Goal: Communication & Community: Answer question/provide support

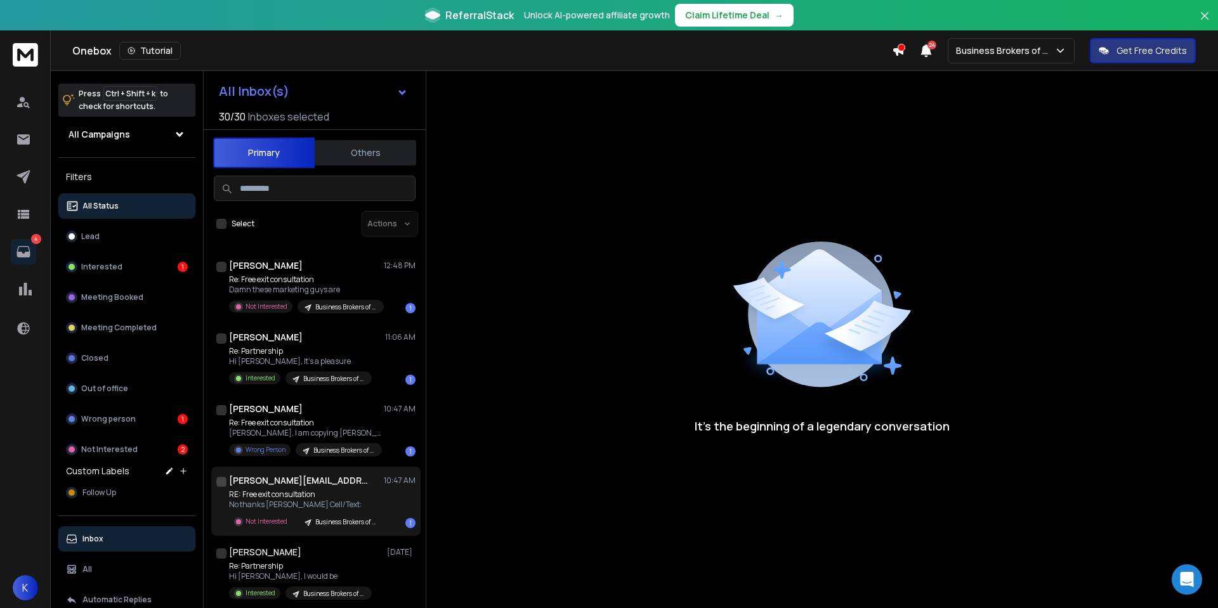
click at [286, 496] on p "RE: Free exit consultation" at bounding box center [305, 495] width 152 height 10
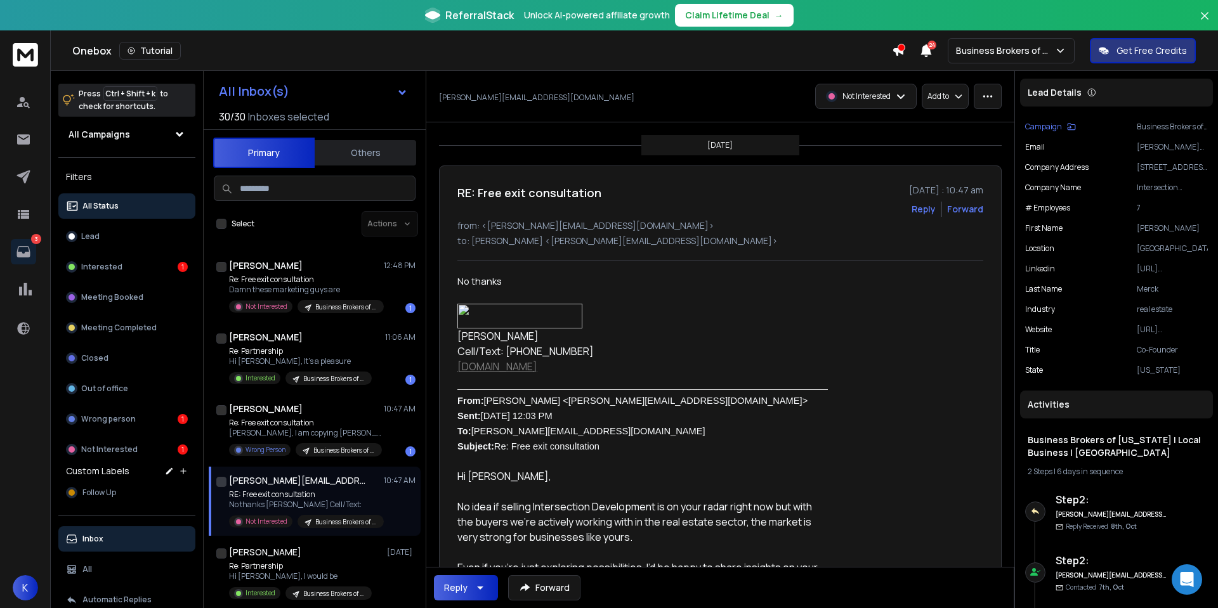
click at [936, 204] on button "Reply" at bounding box center [924, 209] width 24 height 13
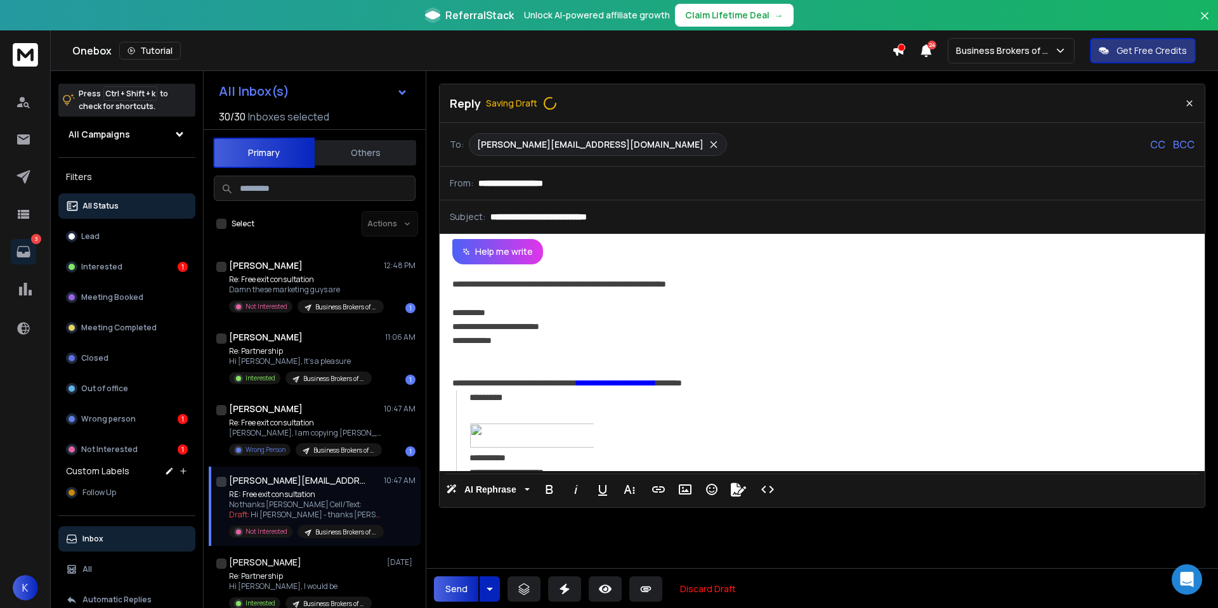
click at [446, 358] on div "**********" at bounding box center [822, 368] width 765 height 207
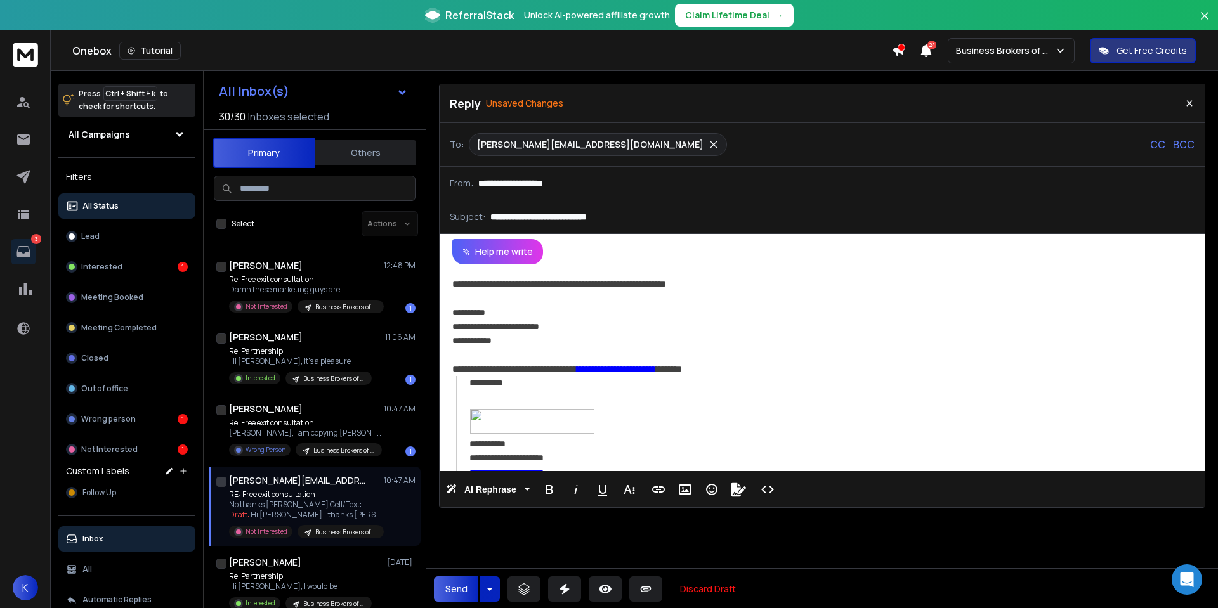
click at [451, 591] on button "Send" at bounding box center [456, 589] width 44 height 25
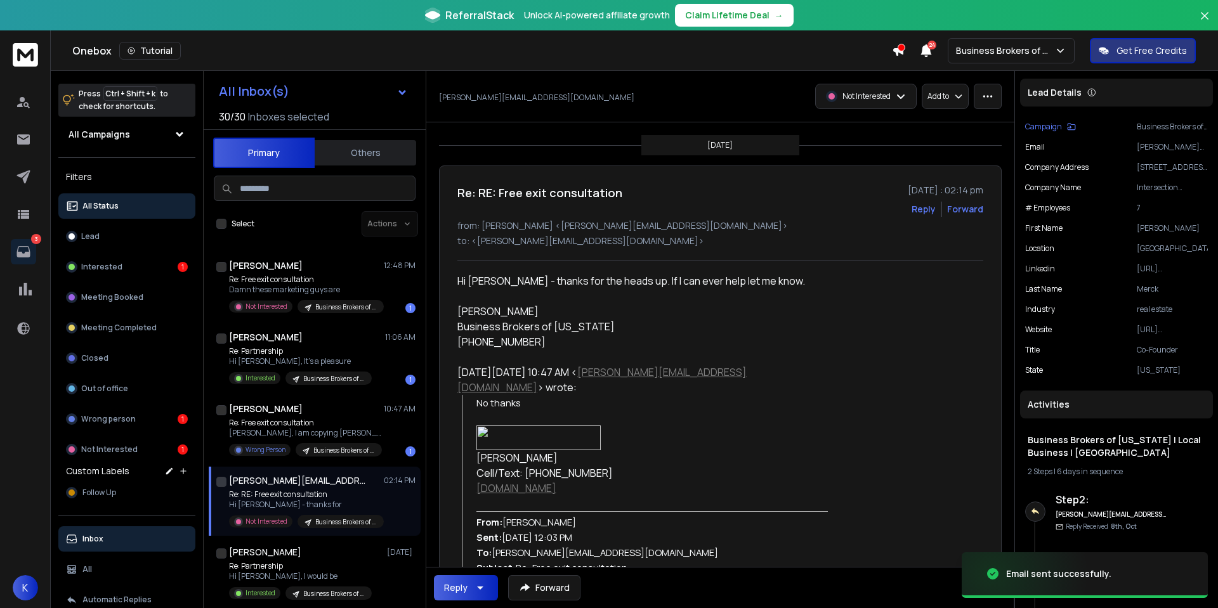
click at [221, 484] on button "button" at bounding box center [221, 482] width 10 height 10
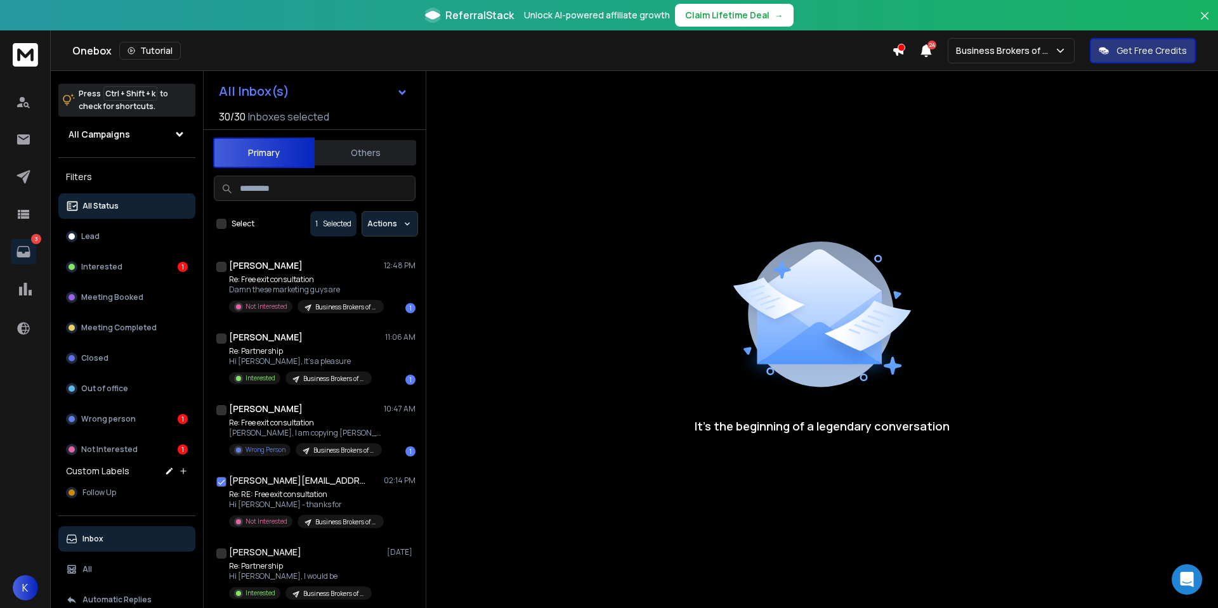
click at [402, 222] on icon "button" at bounding box center [407, 224] width 10 height 10
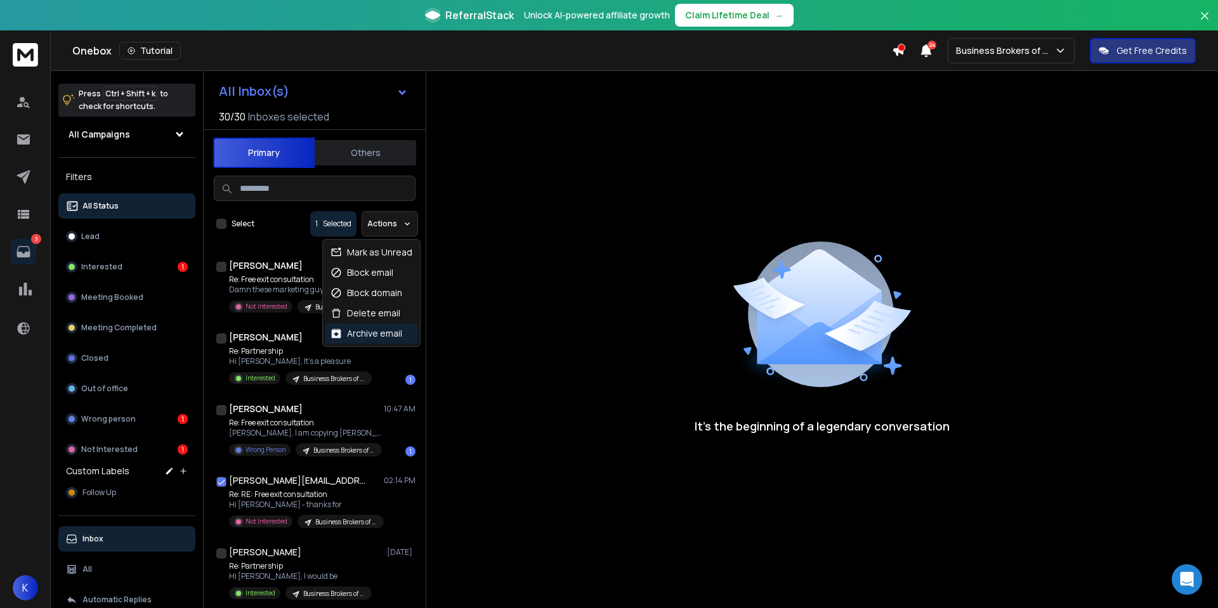
click at [378, 336] on div "Archive email" at bounding box center [367, 333] width 72 height 13
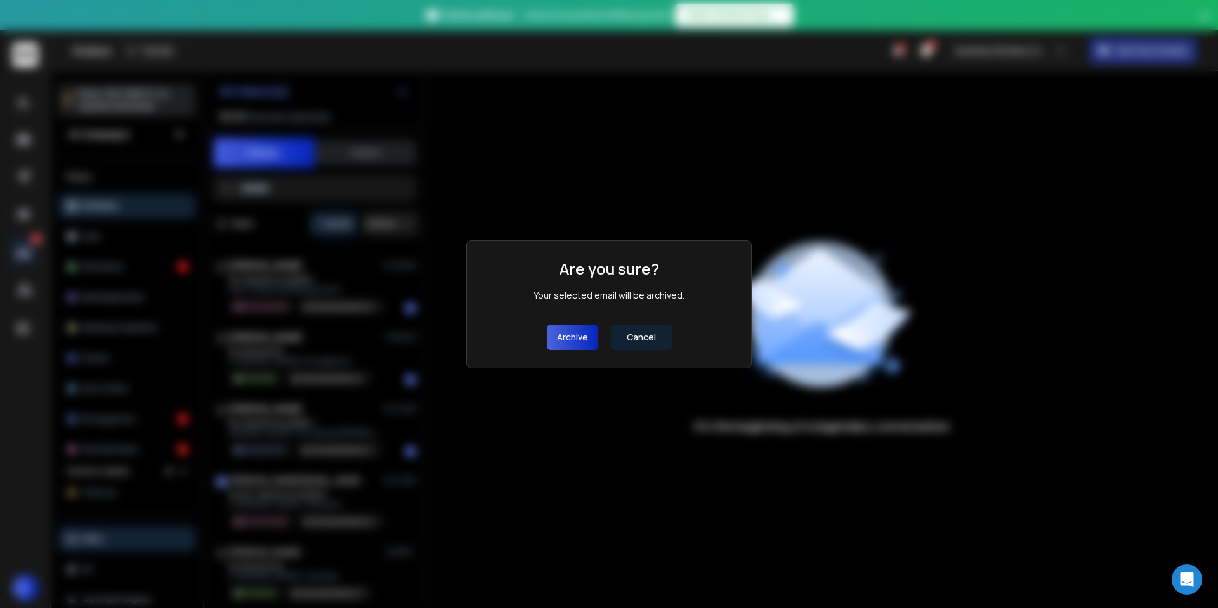
click at [568, 339] on p "archive" at bounding box center [572, 337] width 31 height 13
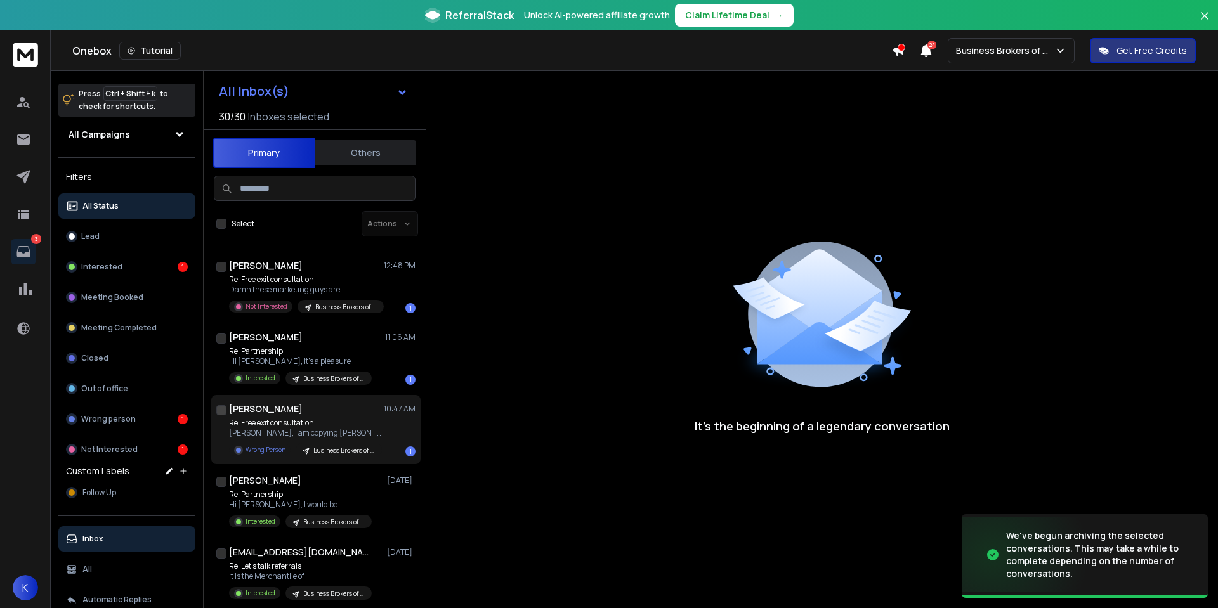
click at [275, 427] on p "Re: Free exit consultation" at bounding box center [305, 423] width 152 height 10
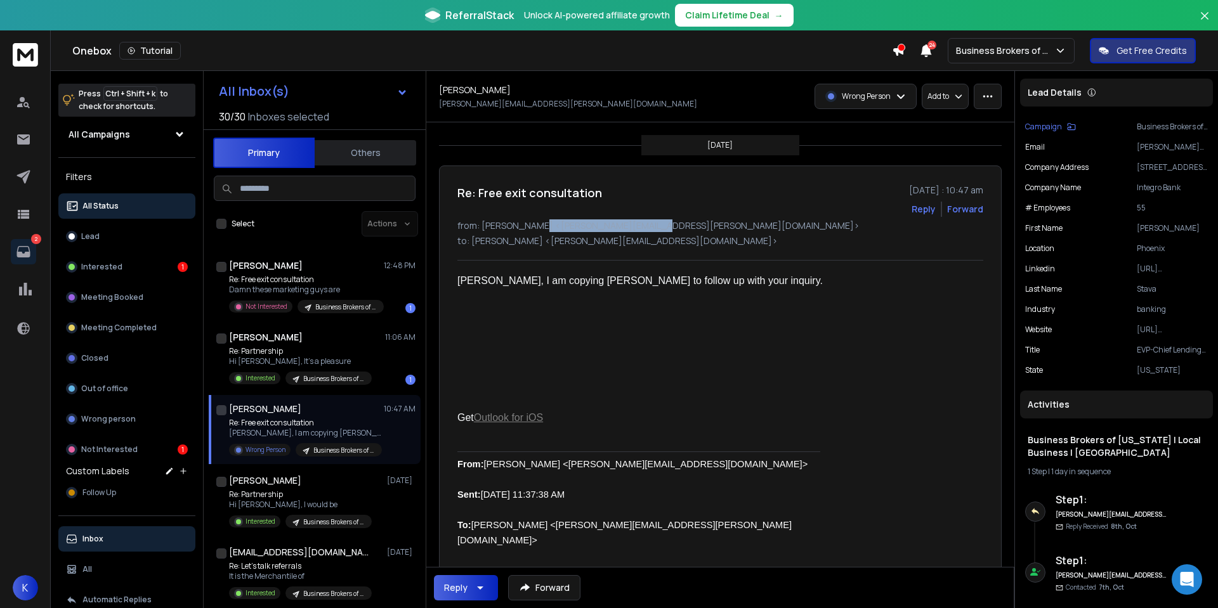
drag, startPoint x: 639, startPoint y: 227, endPoint x: 532, endPoint y: 225, distance: 107.3
click at [532, 225] on p "from: Greg Stava <greg.stava@integro.bank>" at bounding box center [720, 226] width 526 height 13
copy p "greg.stava@integro.bank>"
click at [936, 213] on button "Reply" at bounding box center [924, 209] width 24 height 13
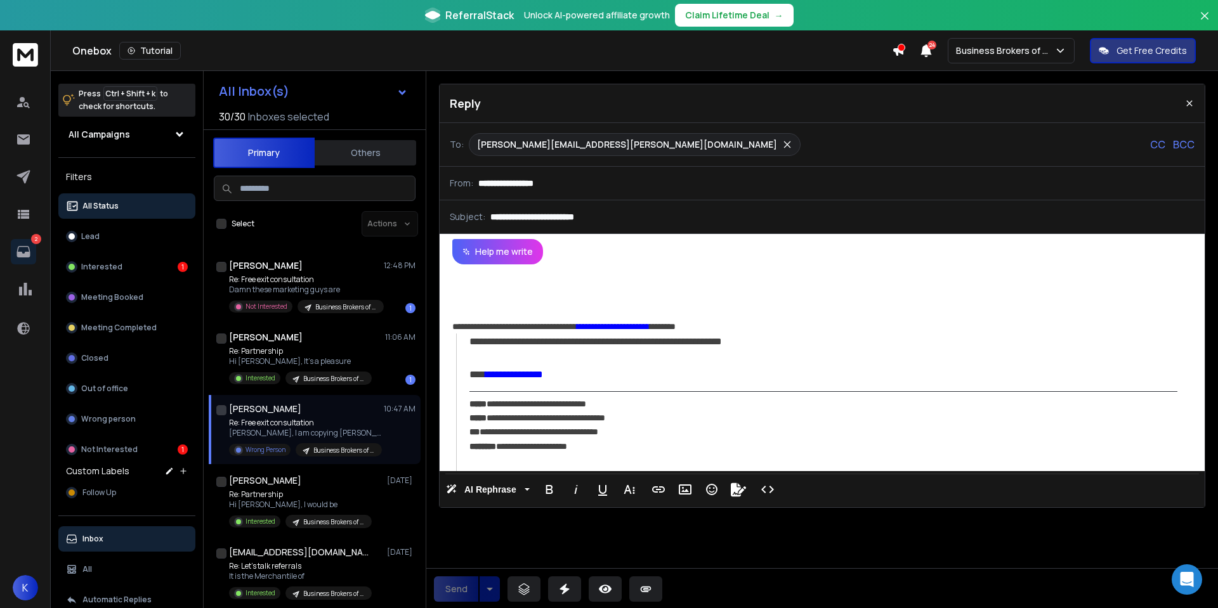
click at [1187, 100] on icon at bounding box center [1190, 103] width 10 height 10
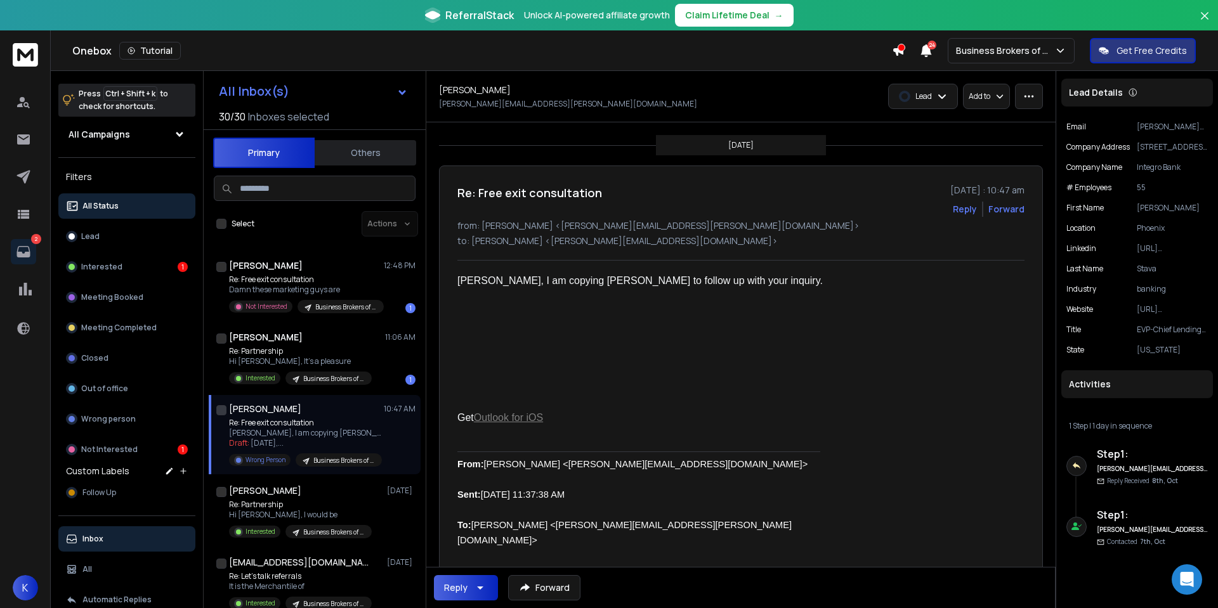
click at [972, 206] on button "Reply" at bounding box center [965, 209] width 24 height 13
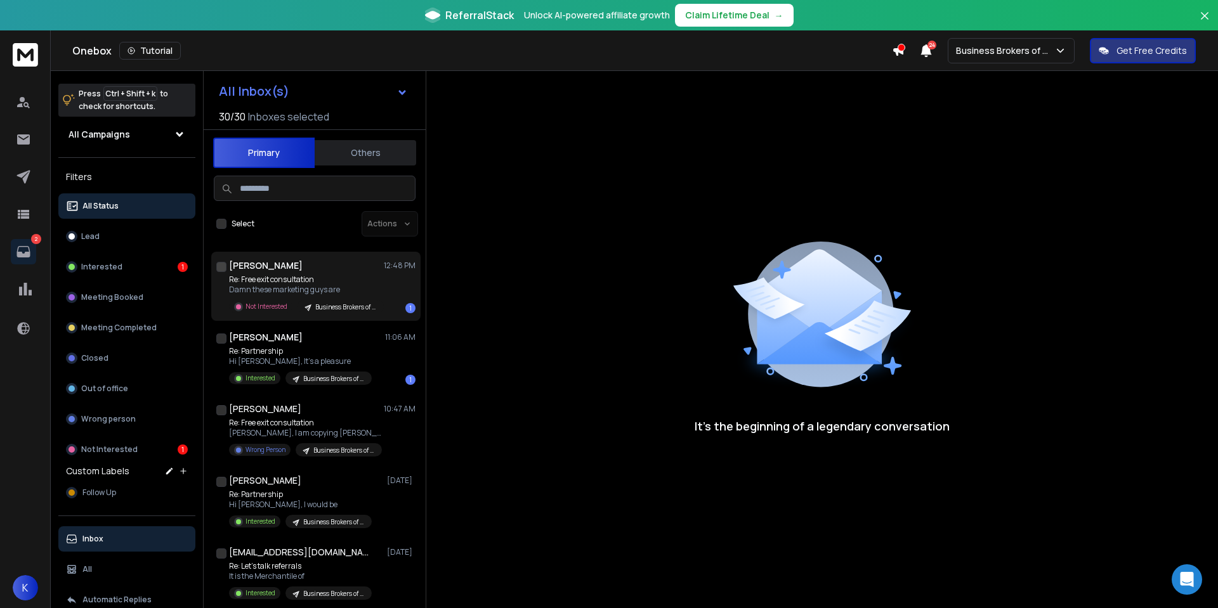
click at [324, 272] on div "[PERSON_NAME] 12:48 PM Re: Free exit consultation Damn these marketing guys are…" at bounding box center [322, 286] width 187 height 54
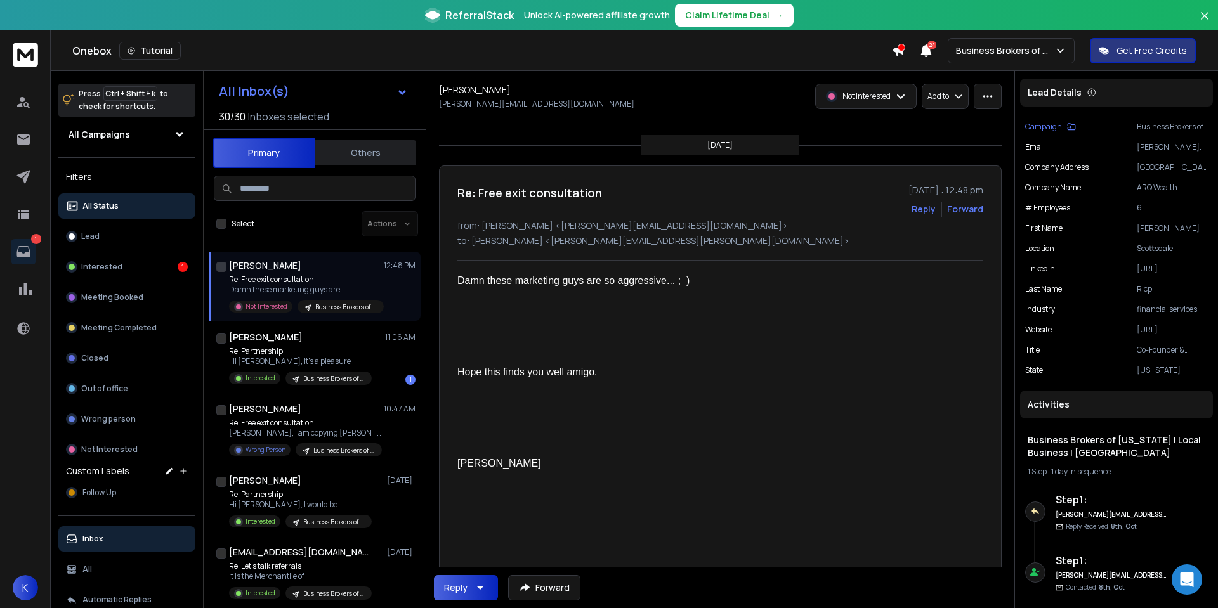
click at [936, 212] on button "Reply" at bounding box center [924, 209] width 24 height 13
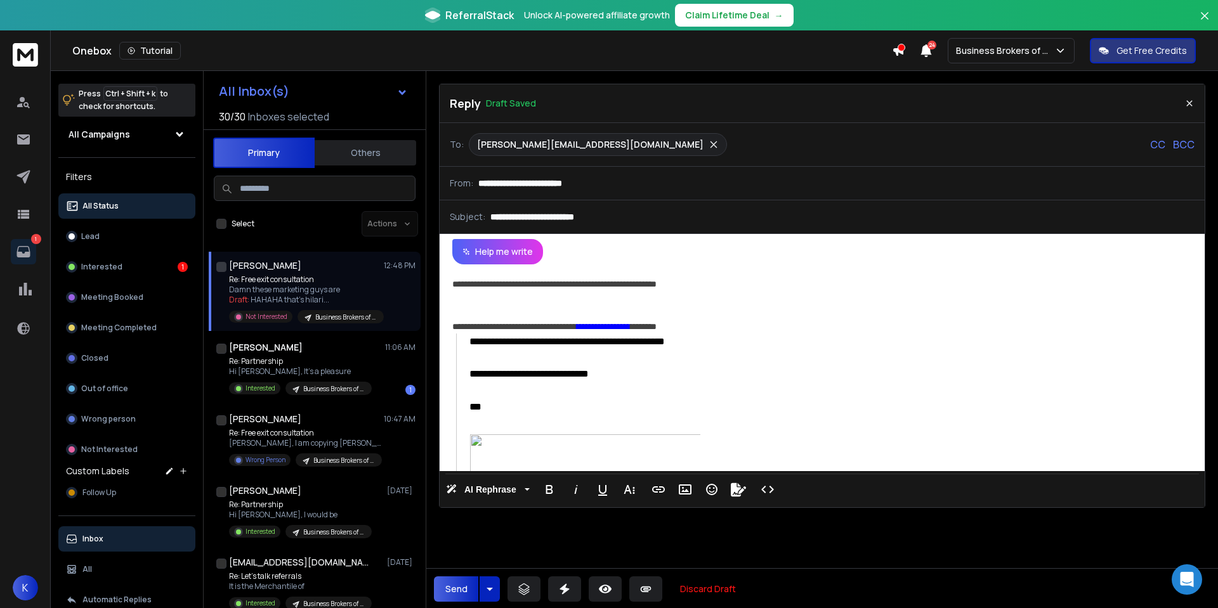
click at [586, 288] on div "**********" at bounding box center [815, 284] width 726 height 14
click at [786, 282] on div "**********" at bounding box center [815, 284] width 726 height 14
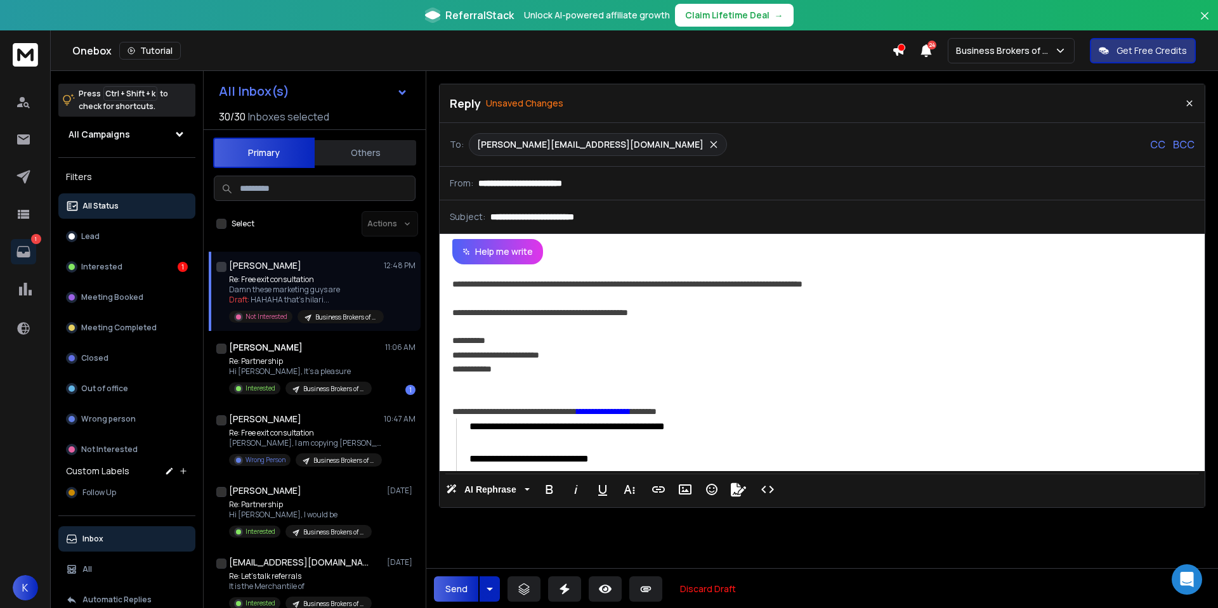
click at [570, 379] on div at bounding box center [822, 383] width 740 height 14
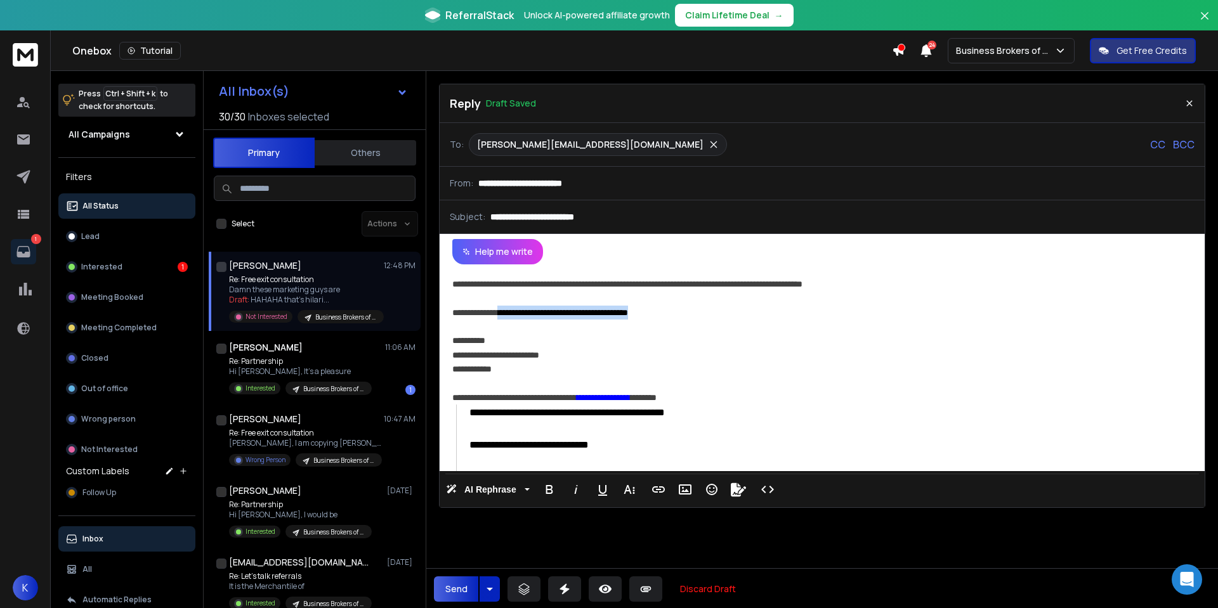
drag, startPoint x: 693, startPoint y: 313, endPoint x: 513, endPoint y: 313, distance: 179.5
click at [513, 313] on div "**********" at bounding box center [815, 313] width 726 height 14
click at [464, 588] on button "Send" at bounding box center [456, 589] width 44 height 25
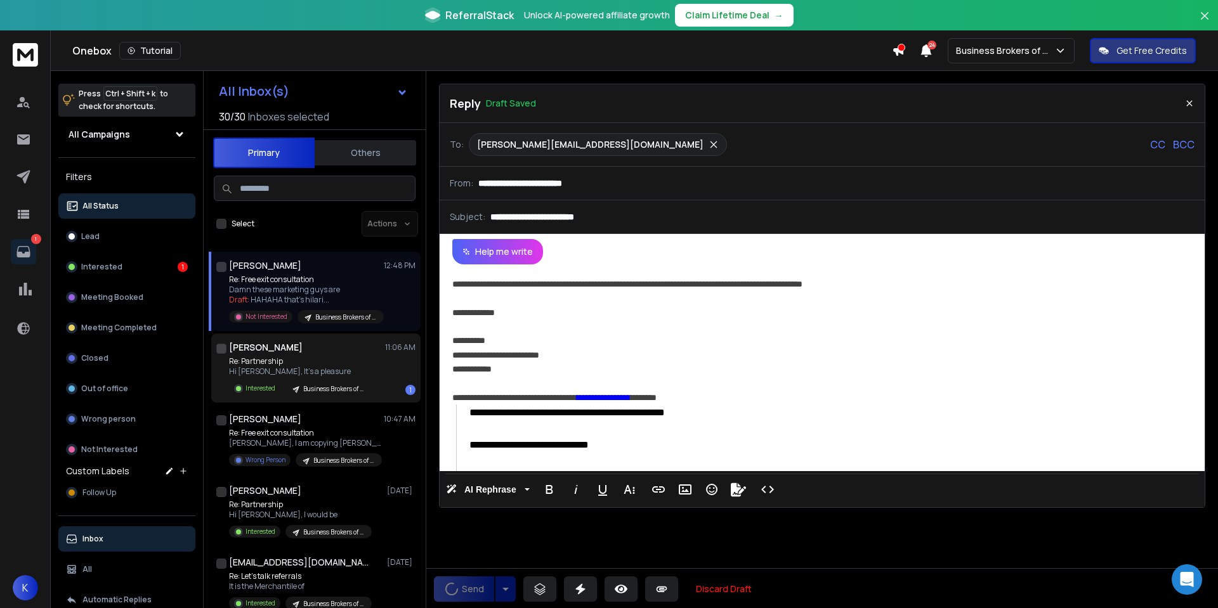
click at [306, 349] on div "[PERSON_NAME] 11:06 AM" at bounding box center [322, 347] width 187 height 13
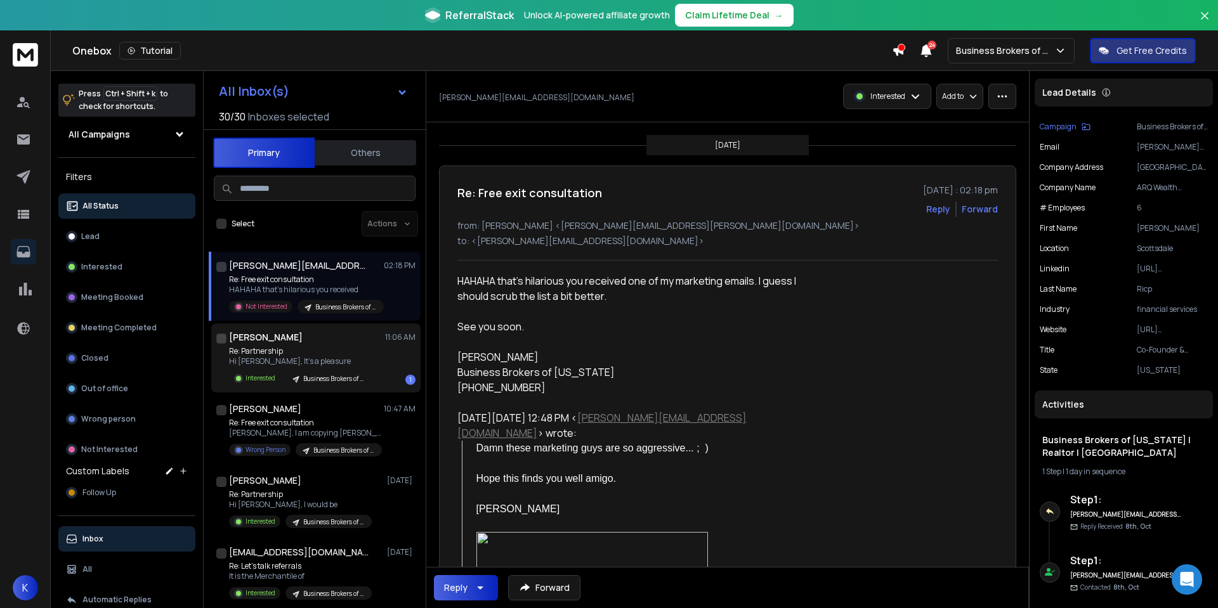
click at [273, 338] on h1 "[PERSON_NAME]" at bounding box center [266, 337] width 74 height 13
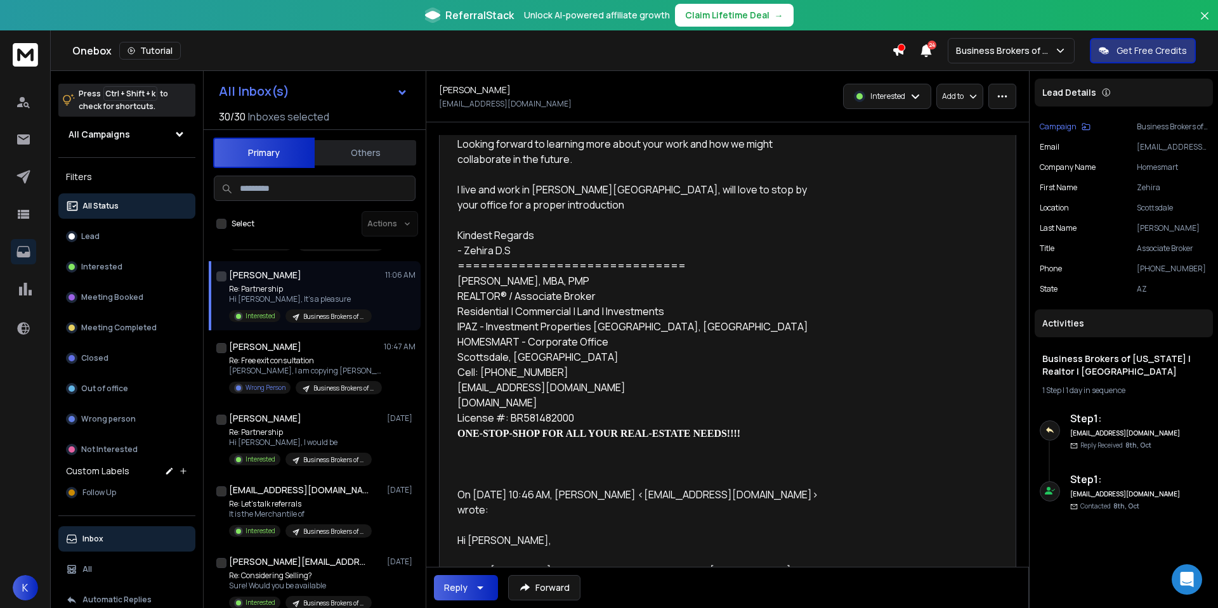
scroll to position [63, 0]
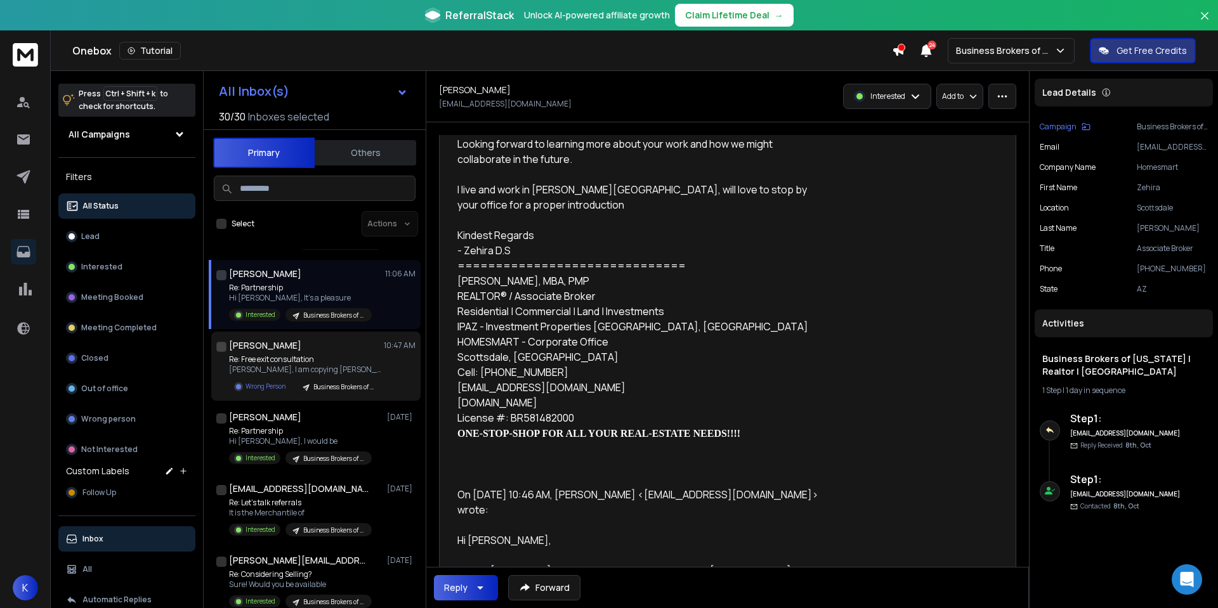
click at [253, 358] on p "Re: Free exit consultation" at bounding box center [305, 360] width 152 height 10
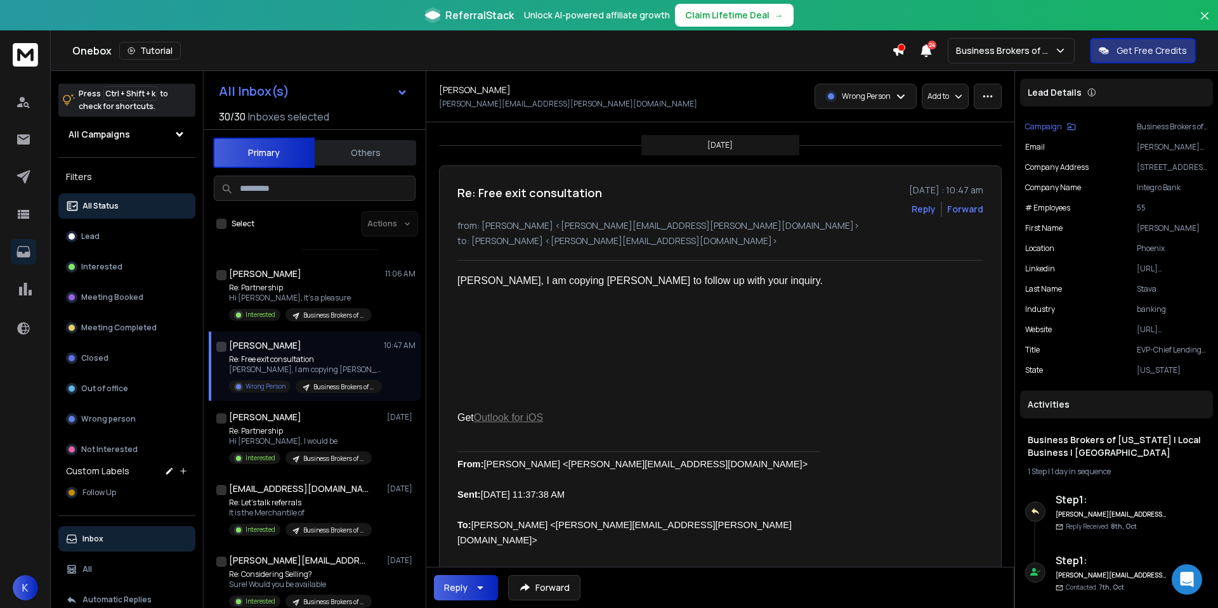
click at [936, 212] on button "Reply" at bounding box center [924, 209] width 24 height 13
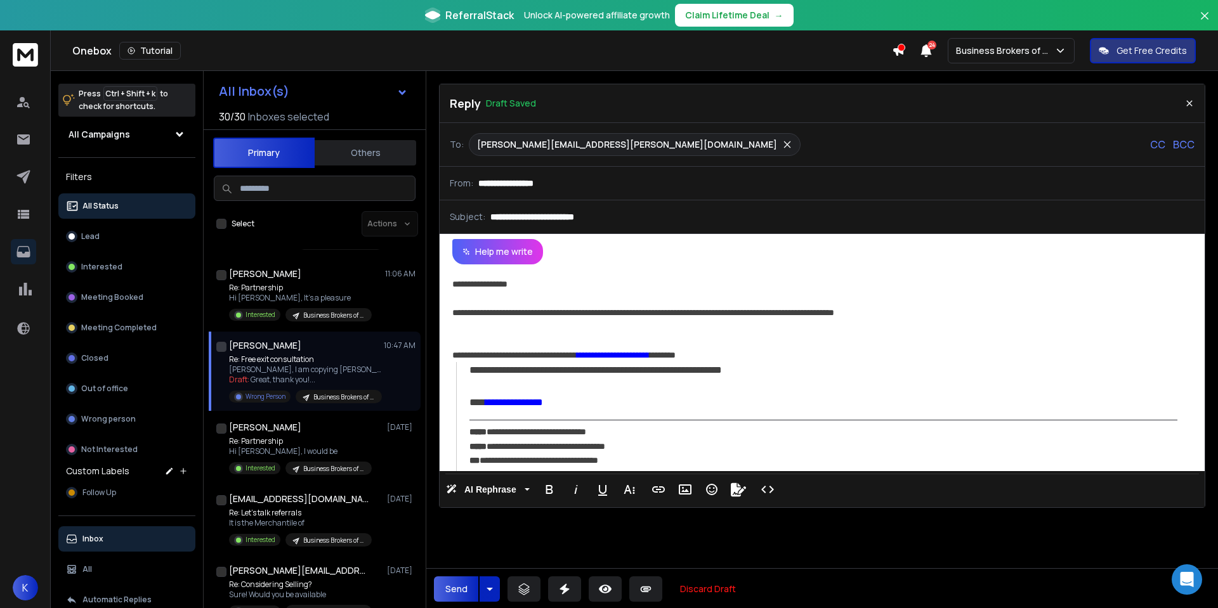
click at [732, 312] on div "**********" at bounding box center [815, 313] width 726 height 14
click at [947, 308] on div "**********" at bounding box center [815, 313] width 726 height 14
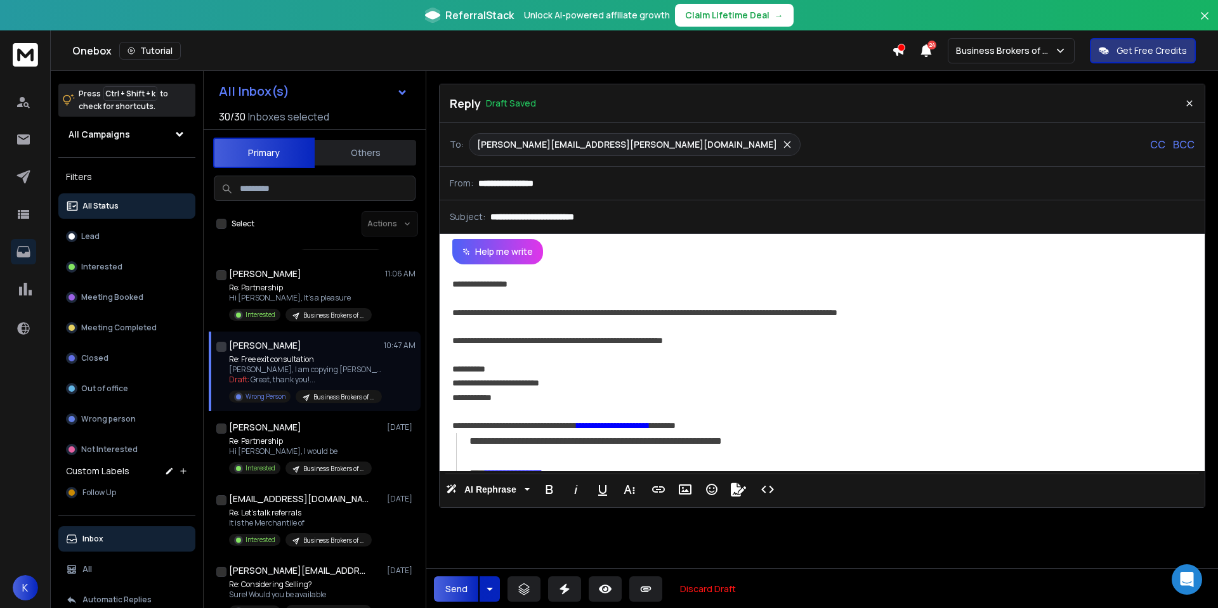
click at [452, 589] on button "Send" at bounding box center [456, 589] width 44 height 25
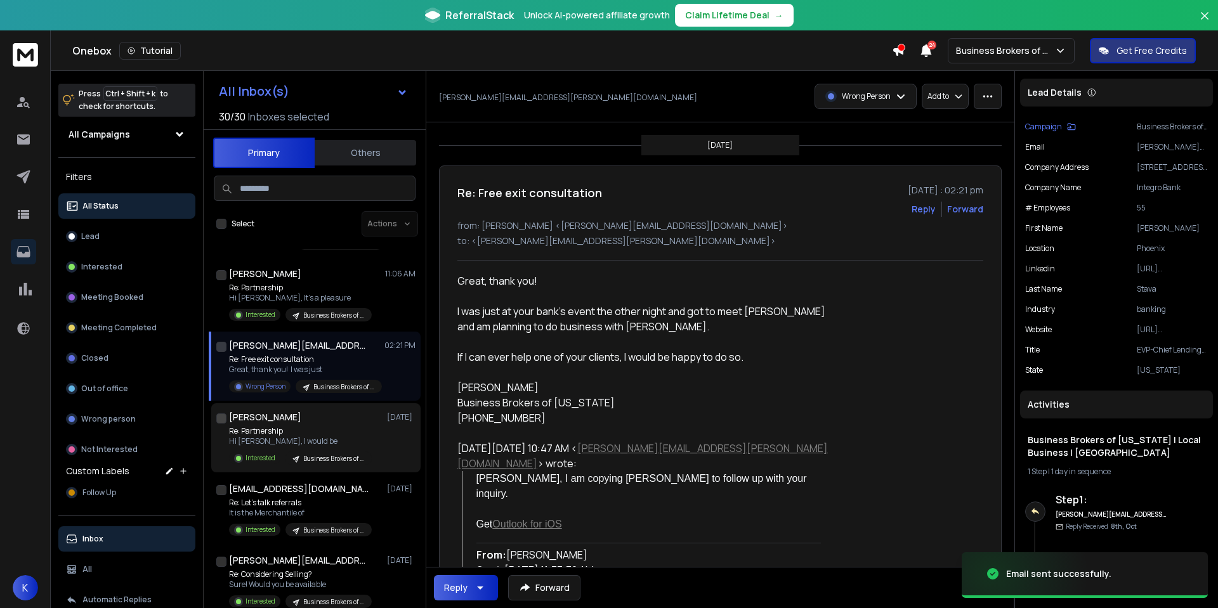
click at [275, 428] on p "Re: Partnership" at bounding box center [300, 431] width 143 height 10
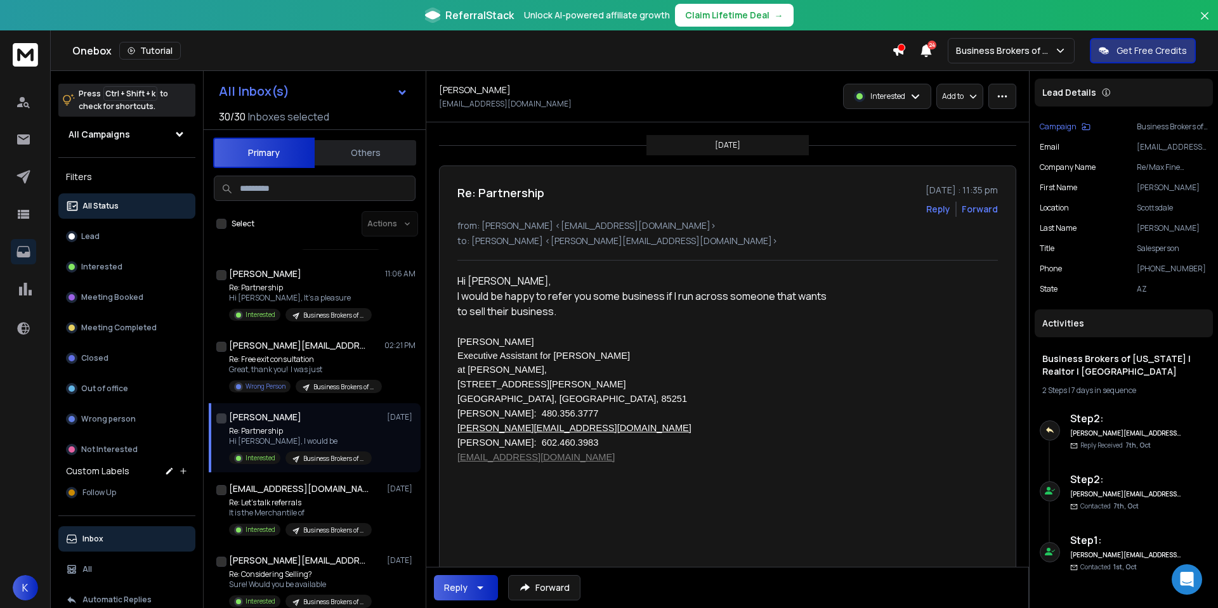
click at [950, 206] on button "Reply" at bounding box center [938, 209] width 24 height 13
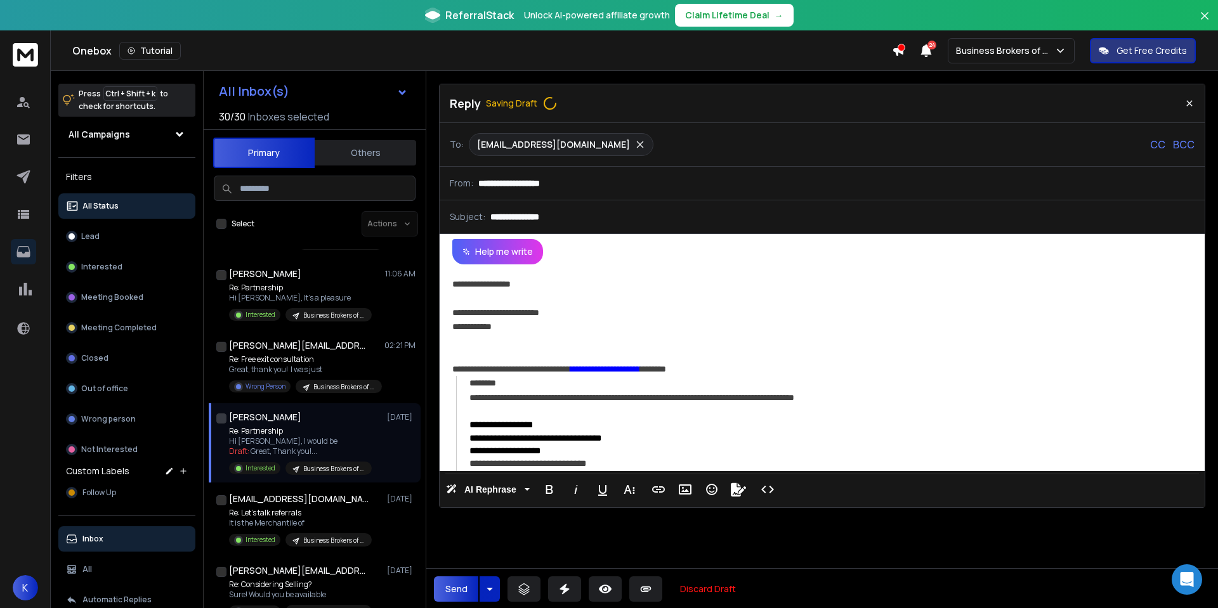
click at [490, 300] on div at bounding box center [822, 298] width 740 height 14
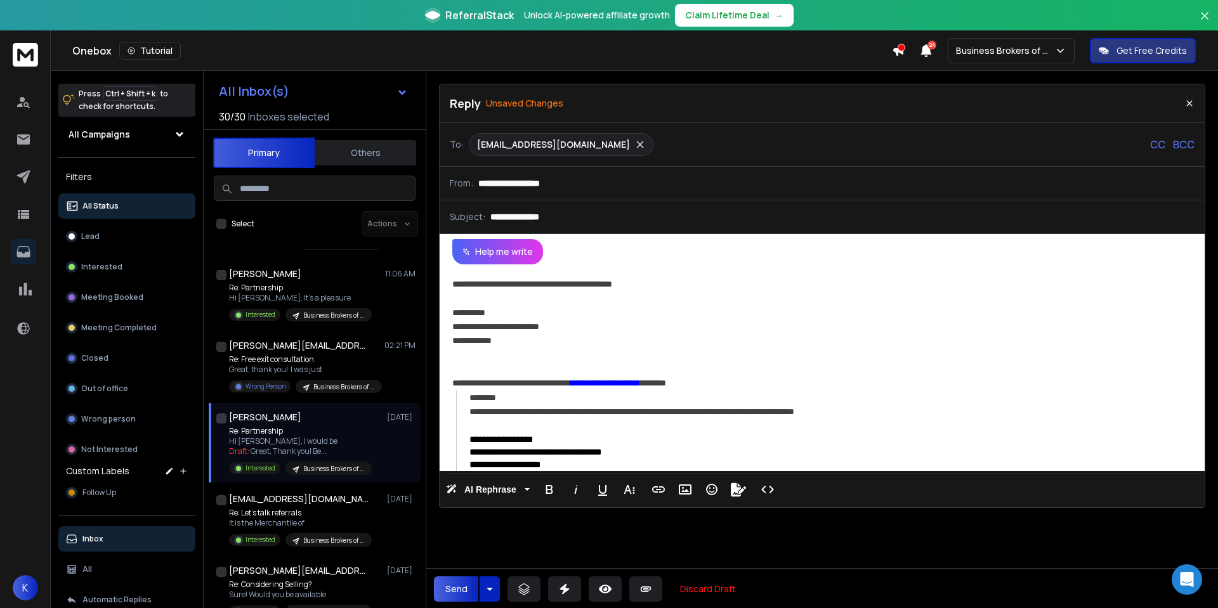
click at [469, 346] on div "**********" at bounding box center [815, 341] width 726 height 14
click at [511, 362] on div at bounding box center [822, 355] width 740 height 14
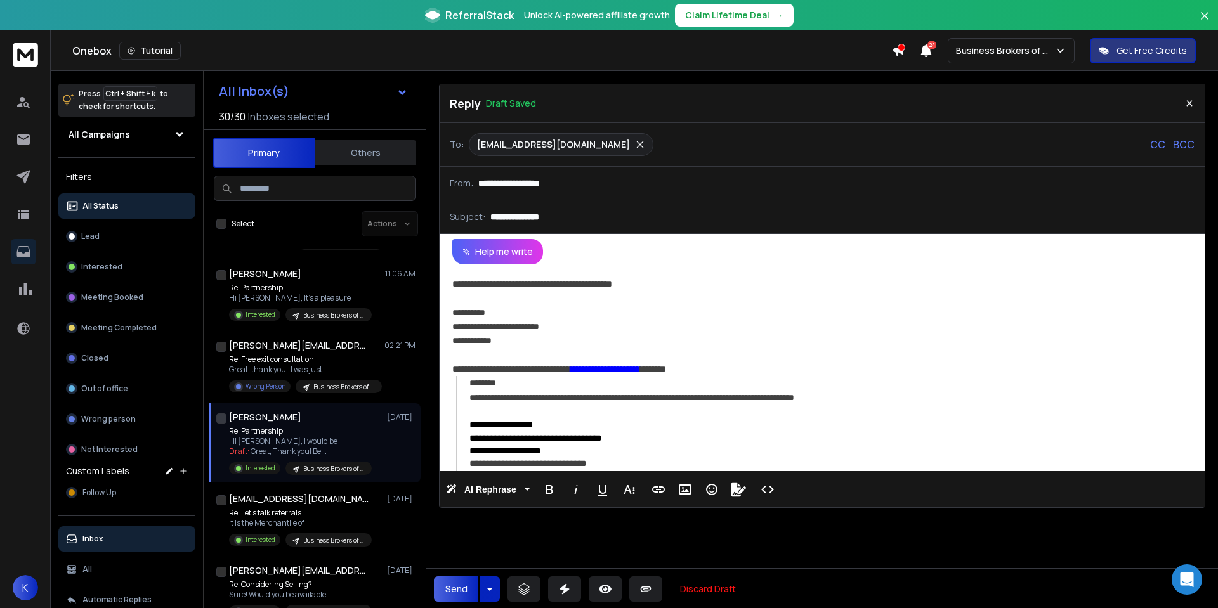
click at [466, 590] on button "Send" at bounding box center [456, 589] width 44 height 25
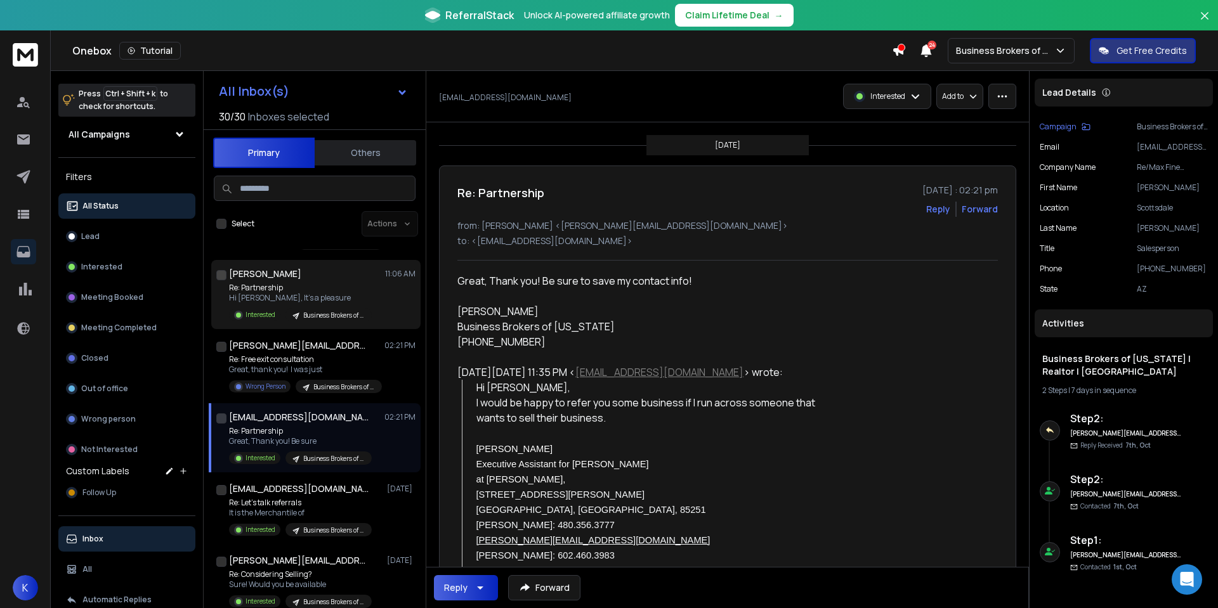
click at [279, 277] on h1 "[PERSON_NAME]" at bounding box center [265, 274] width 72 height 13
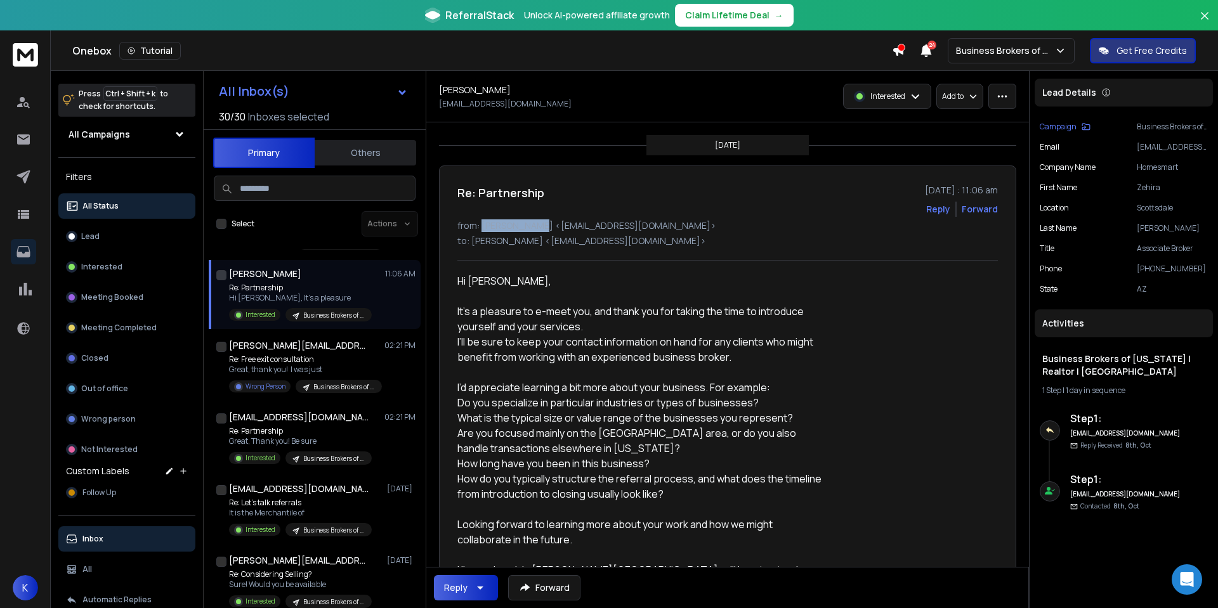
drag, startPoint x: 533, startPoint y: 226, endPoint x: 482, endPoint y: 225, distance: 51.4
click at [482, 225] on p "from: [PERSON_NAME] <[EMAIL_ADDRESS][DOMAIN_NAME]>" at bounding box center [727, 226] width 541 height 13
copy p "[PERSON_NAME]"
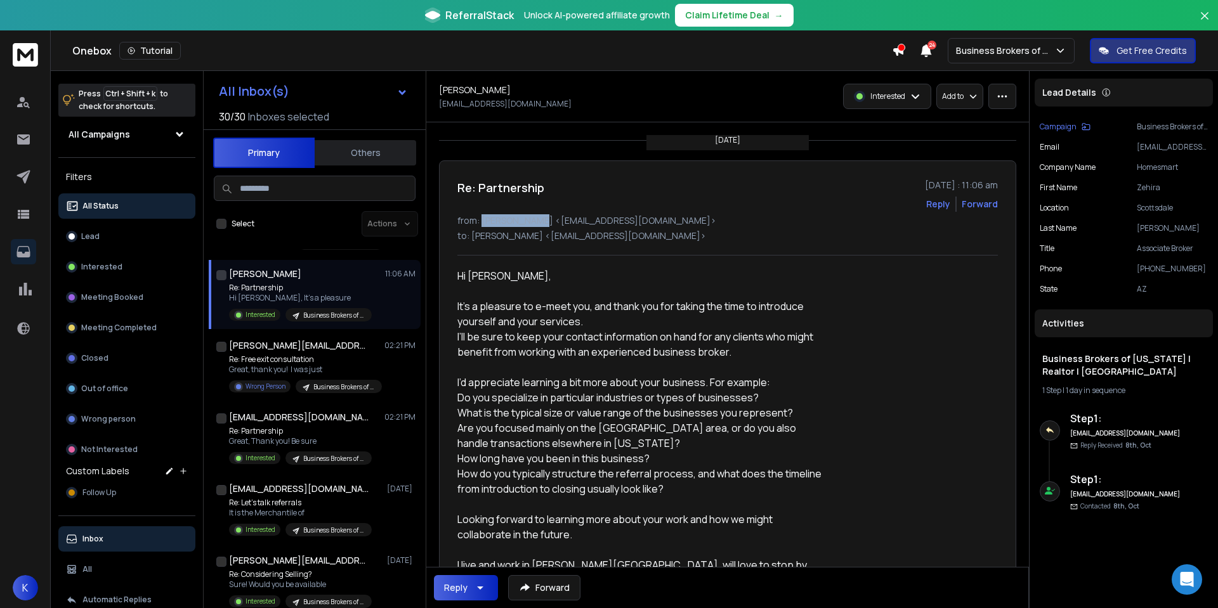
scroll to position [0, 0]
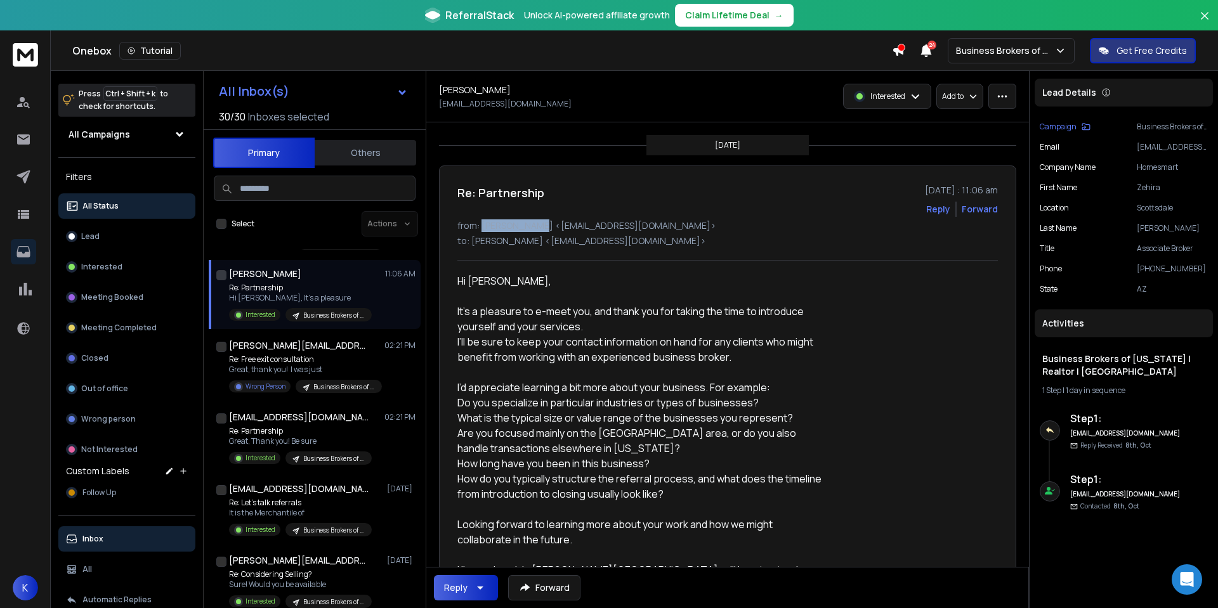
click at [950, 211] on button "Reply" at bounding box center [938, 209] width 24 height 13
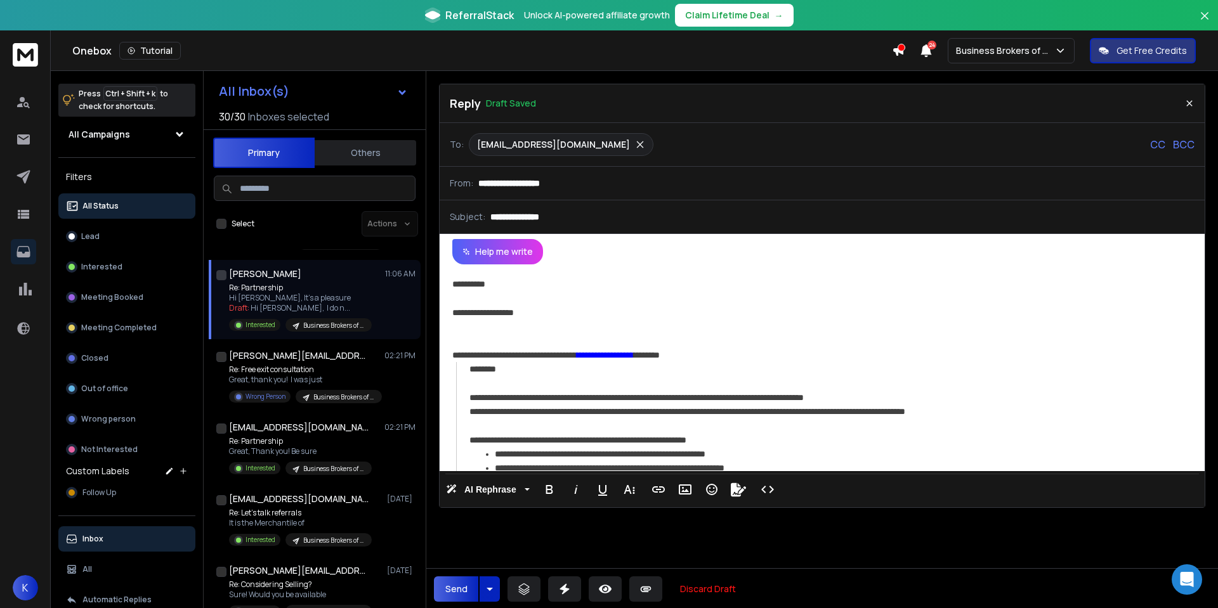
click at [449, 314] on div "**********" at bounding box center [820, 368] width 761 height 207
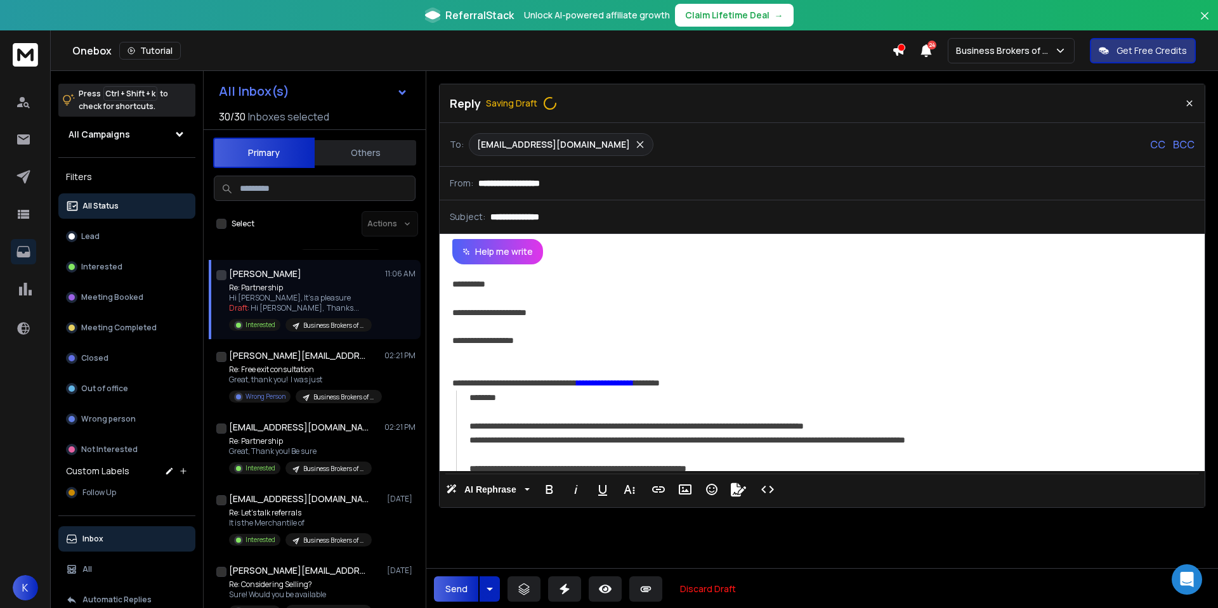
click at [531, 340] on div "**********" at bounding box center [815, 341] width 726 height 14
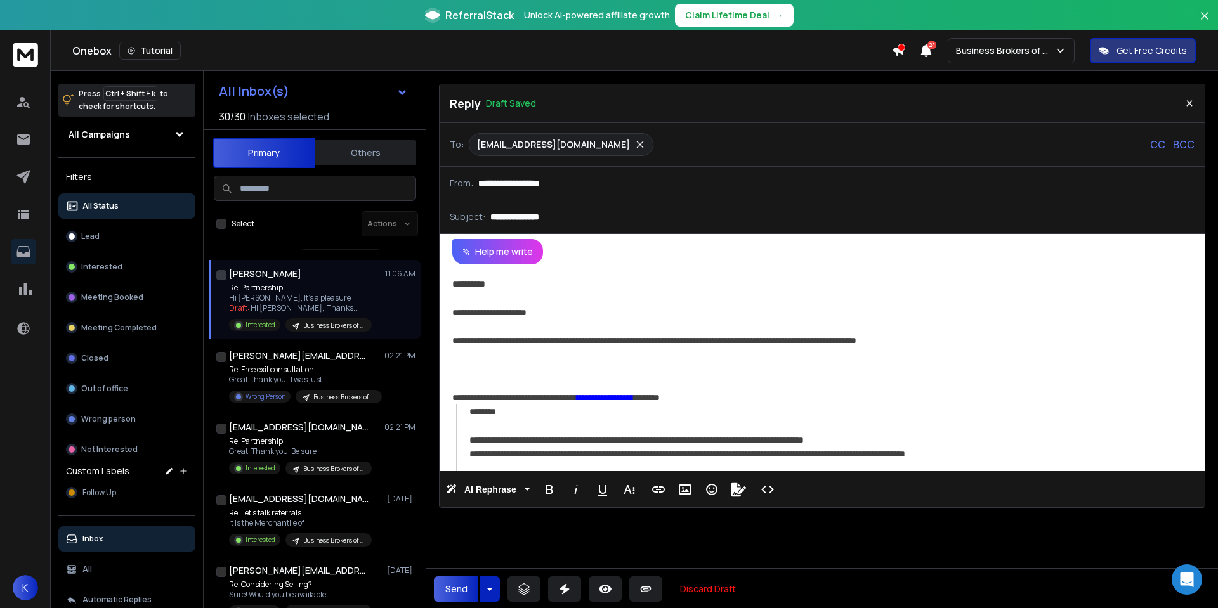
click at [928, 345] on div "**********" at bounding box center [815, 341] width 726 height 14
click at [917, 342] on div "**********" at bounding box center [815, 341] width 726 height 14
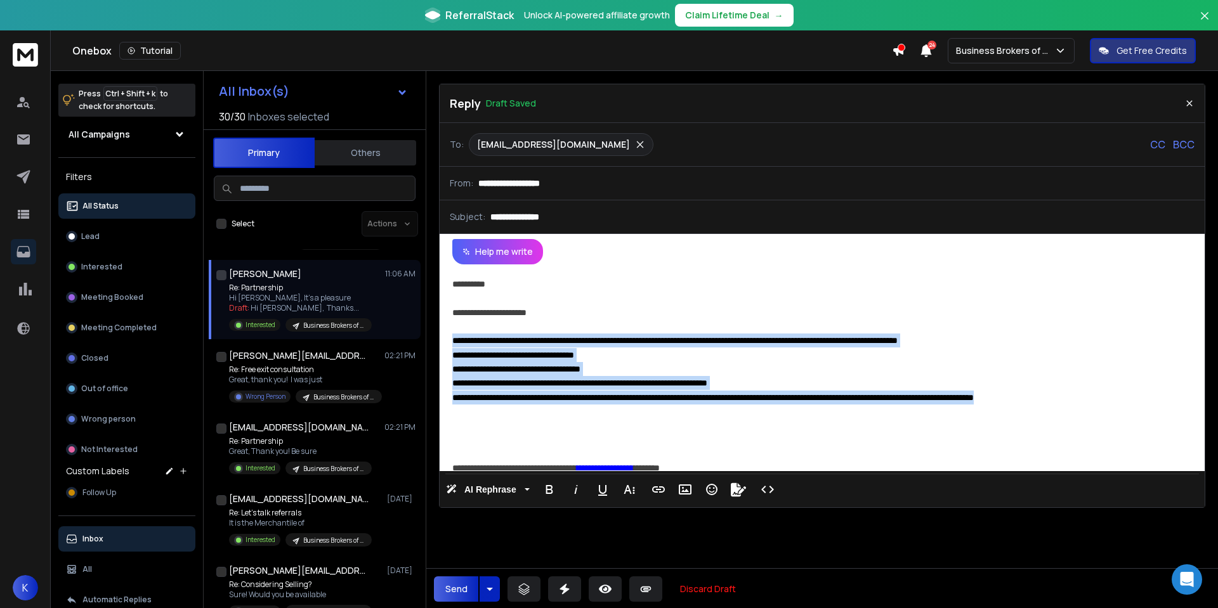
drag, startPoint x: 1101, startPoint y: 400, endPoint x: 450, endPoint y: 347, distance: 653.1
click at [450, 347] on div "**********" at bounding box center [820, 368] width 761 height 207
click at [634, 490] on icon "button" at bounding box center [629, 489] width 15 height 15
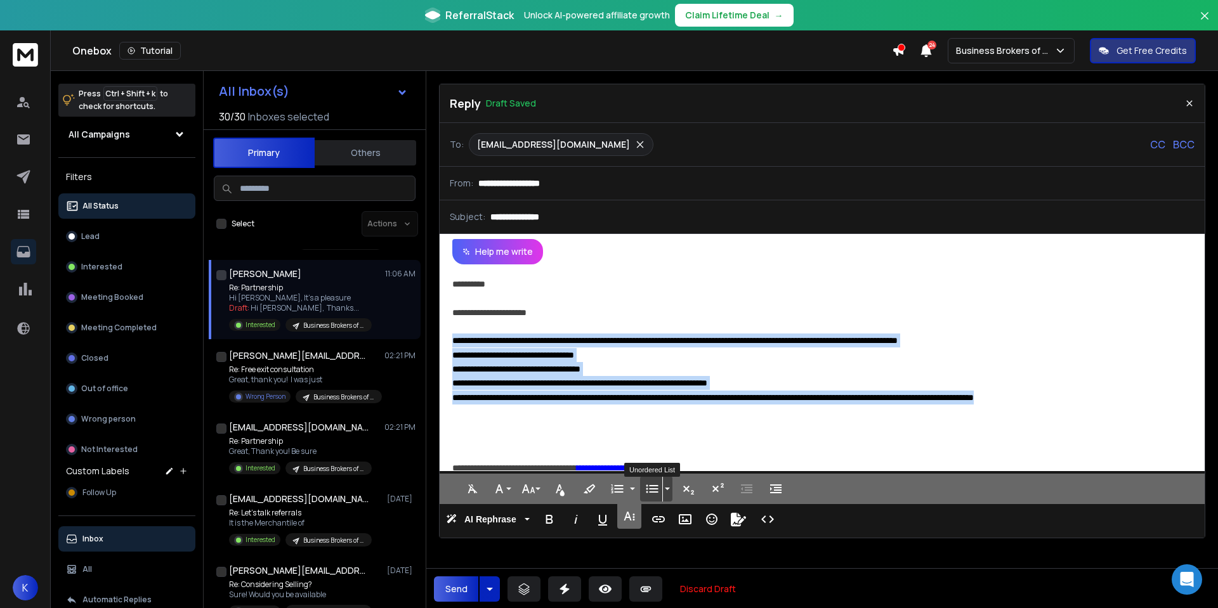
click at [647, 487] on icon "button" at bounding box center [652, 489] width 15 height 15
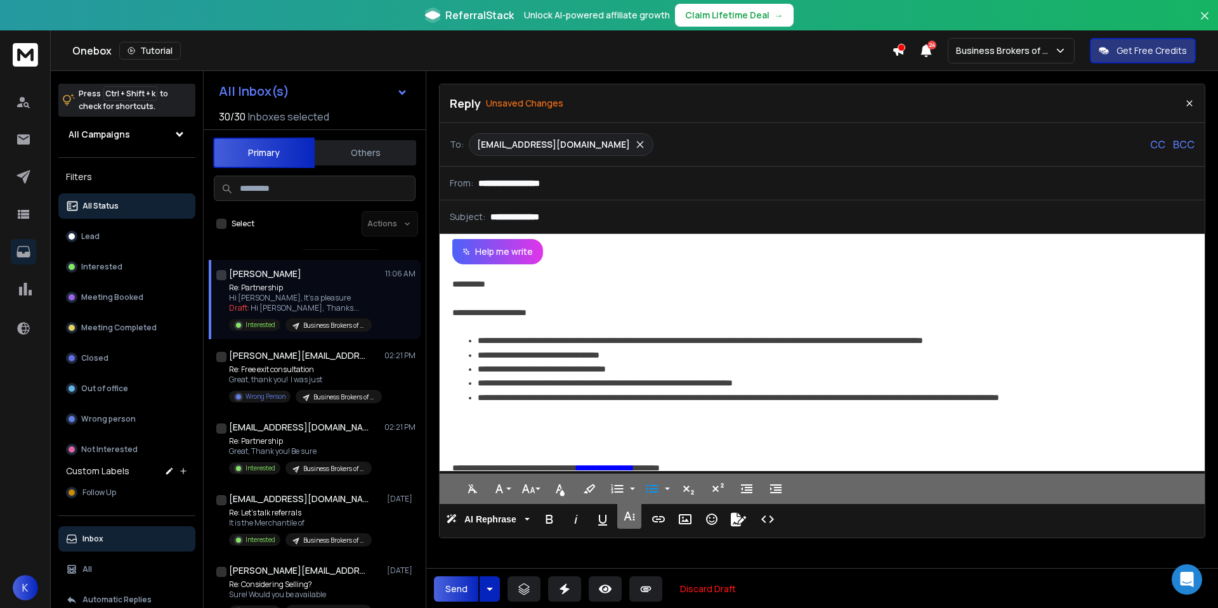
click at [518, 428] on div at bounding box center [820, 426] width 736 height 14
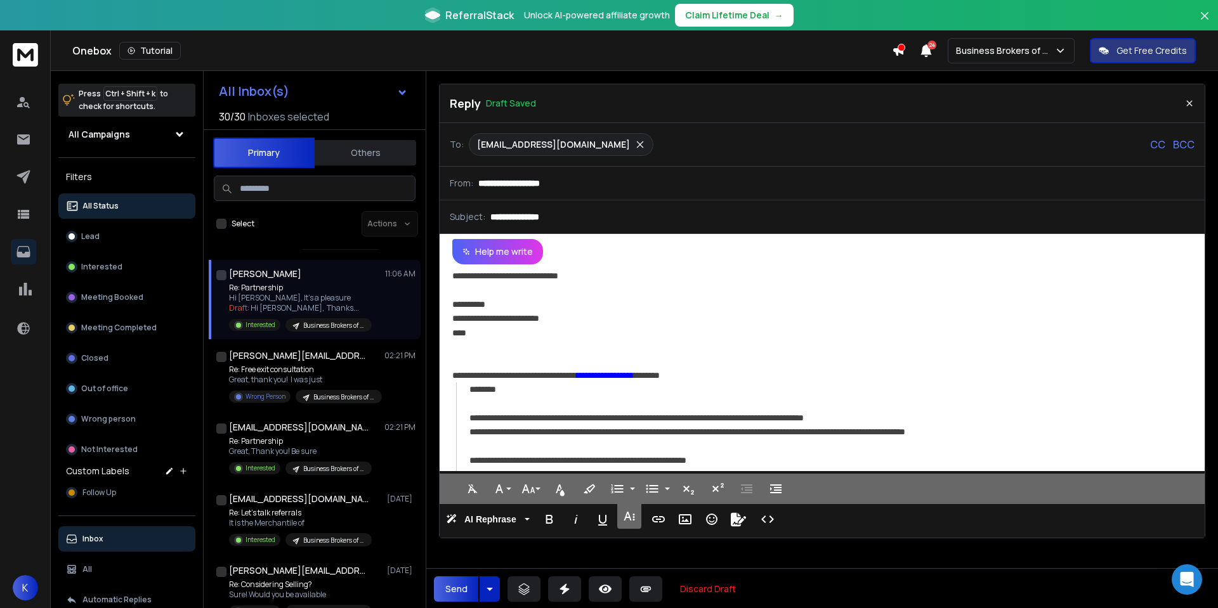
scroll to position [144, 0]
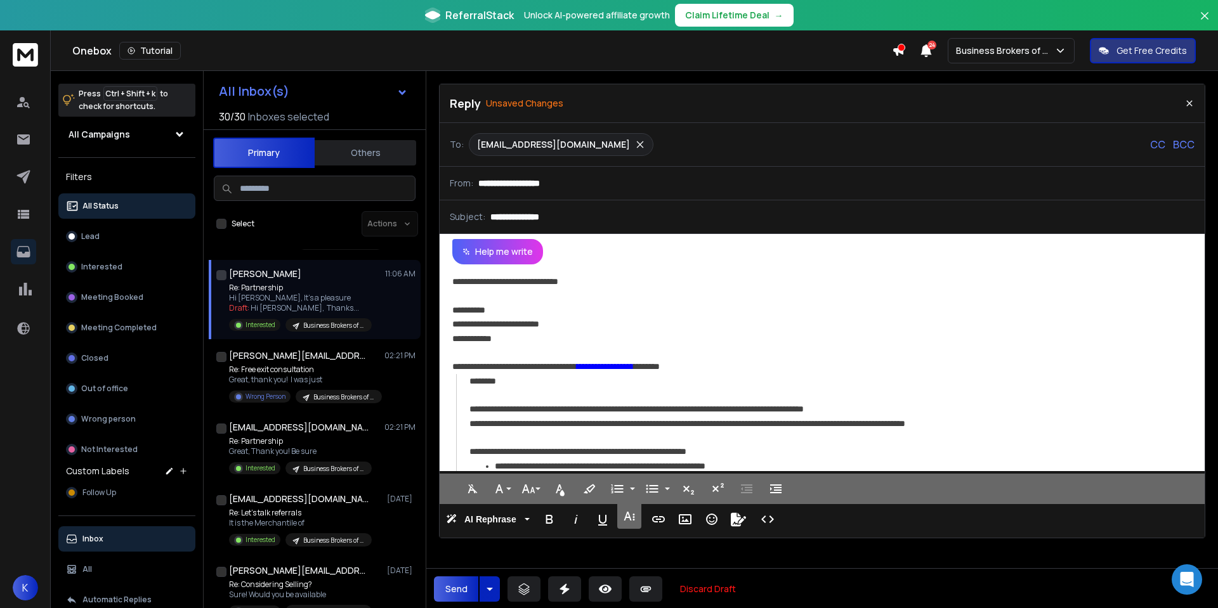
click at [568, 289] on div "**********" at bounding box center [815, 282] width 726 height 14
click at [568, 287] on div "**********" at bounding box center [815, 282] width 726 height 14
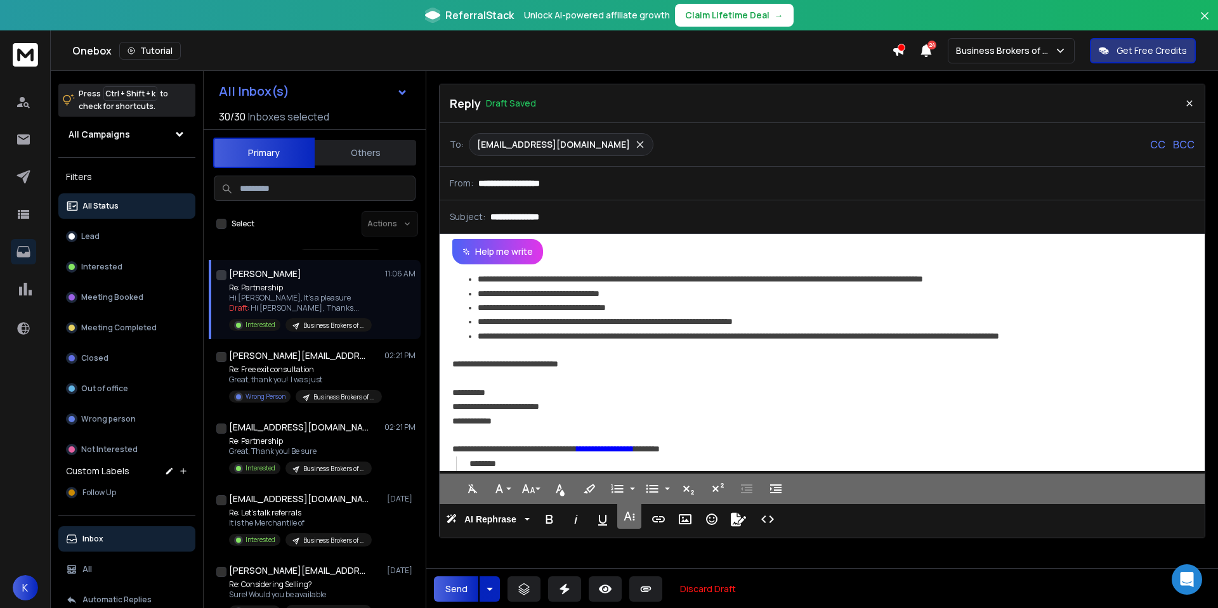
scroll to position [63, 0]
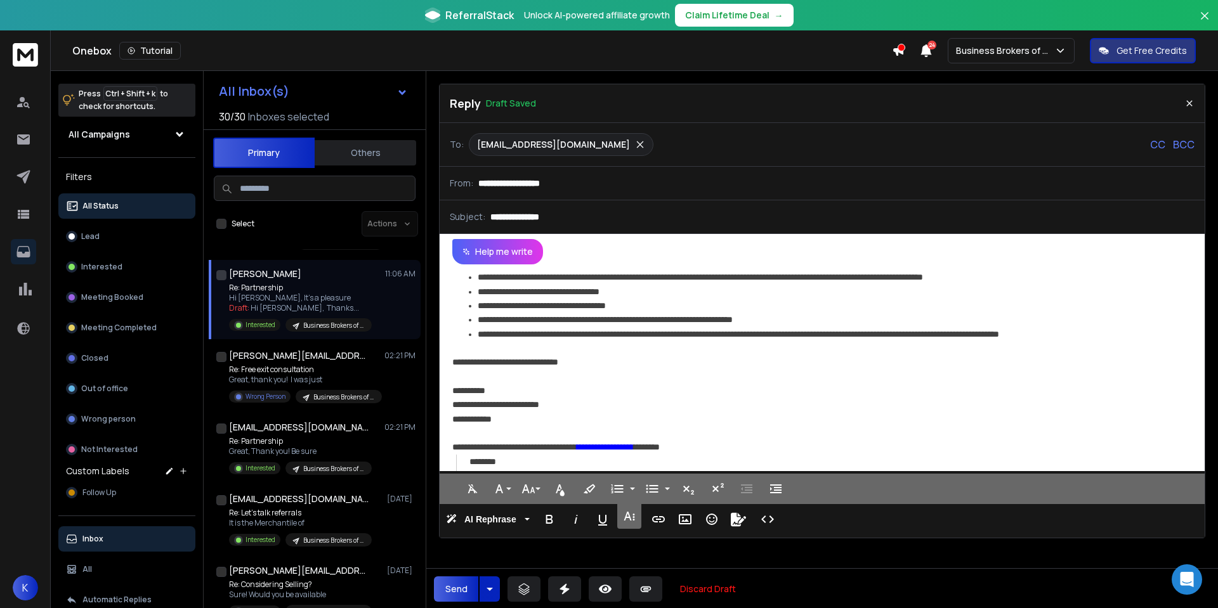
click at [469, 379] on div at bounding box center [820, 377] width 736 height 14
click at [467, 346] on div at bounding box center [820, 348] width 736 height 14
click at [442, 593] on button "Send" at bounding box center [456, 589] width 44 height 25
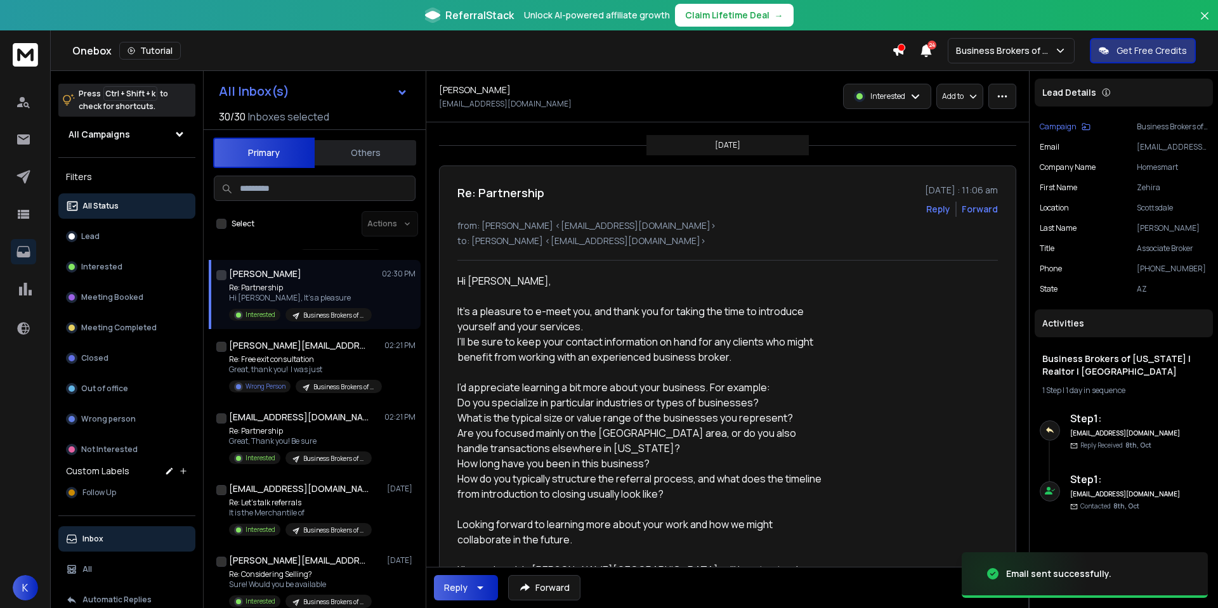
click at [224, 275] on button "button" at bounding box center [221, 275] width 10 height 10
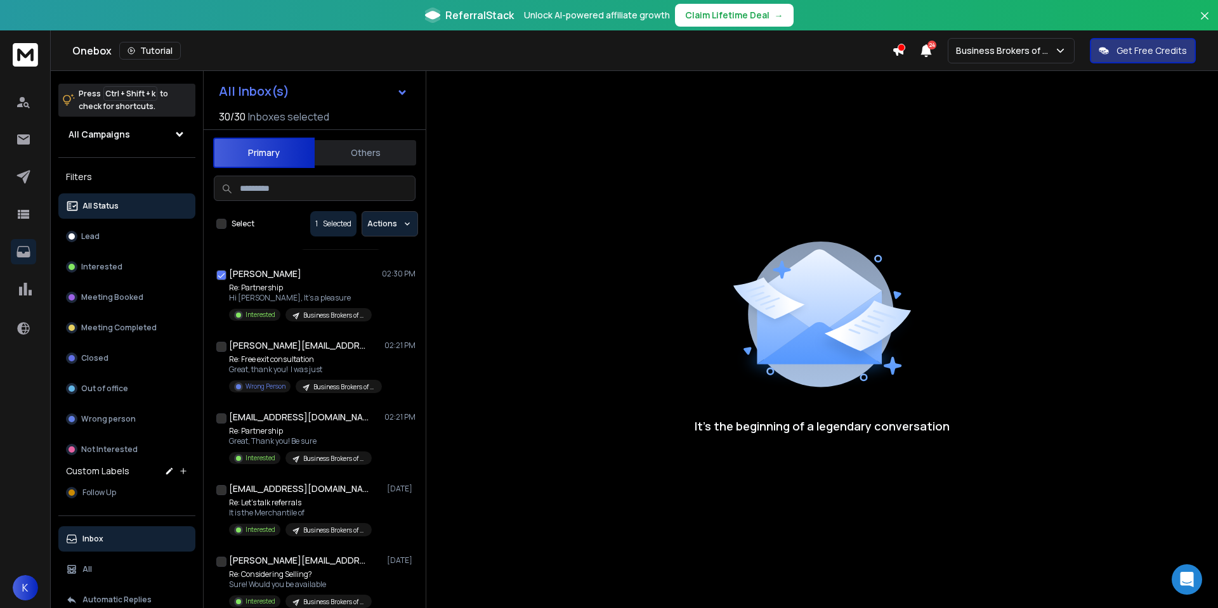
click at [400, 226] on button "Actions" at bounding box center [390, 223] width 56 height 25
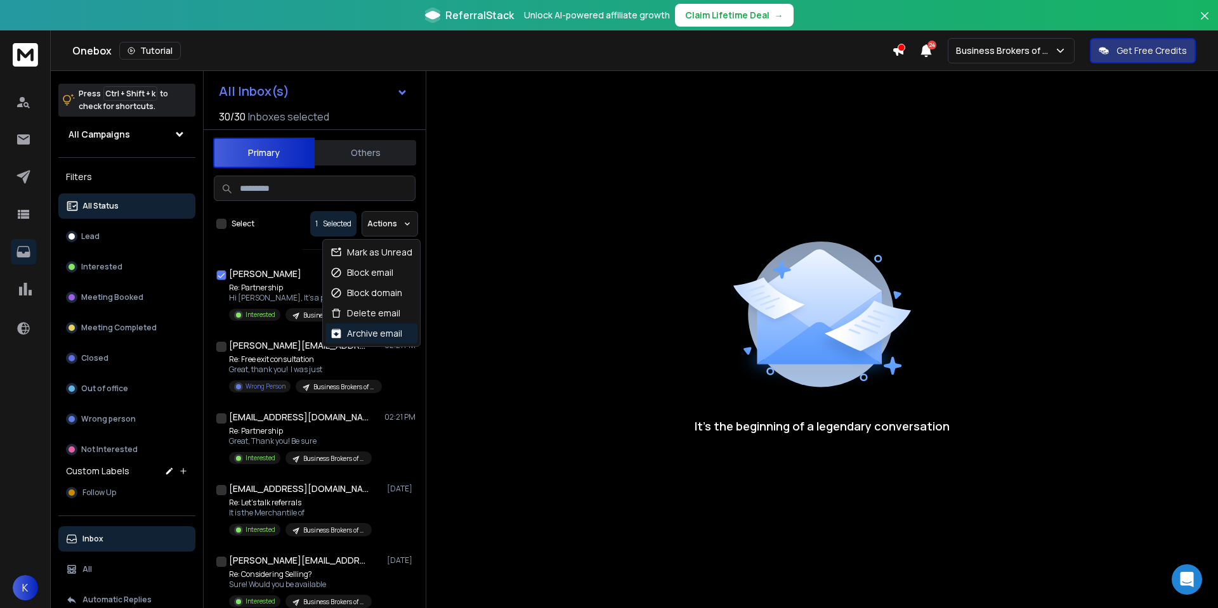
click at [395, 333] on div "Archive email" at bounding box center [367, 333] width 72 height 13
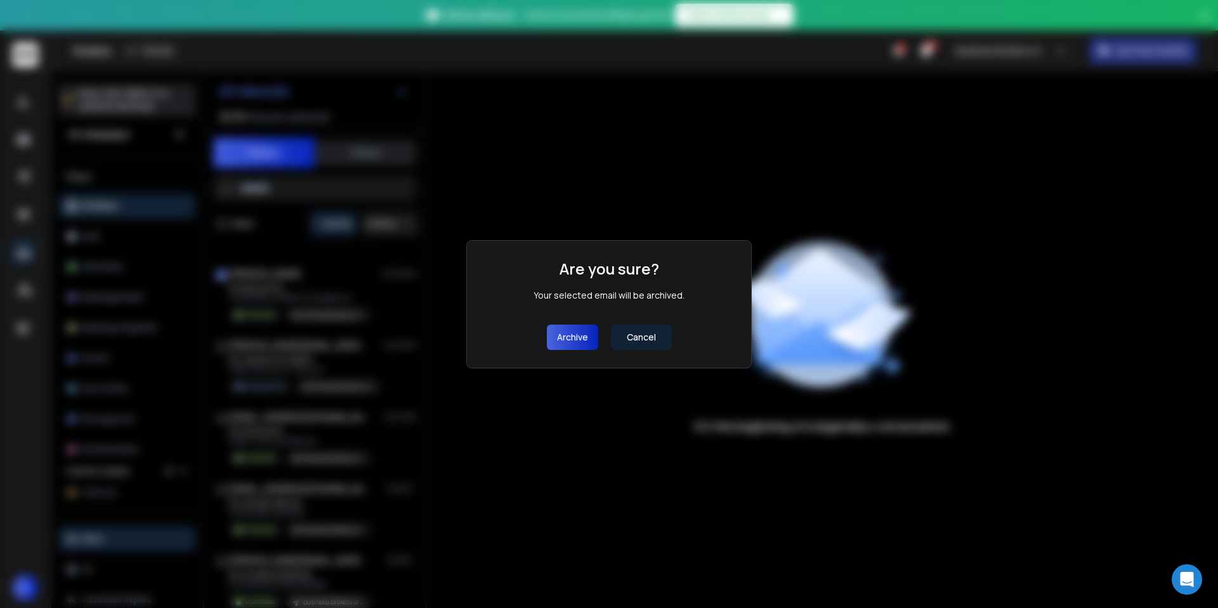
click at [555, 338] on button "archive" at bounding box center [572, 337] width 51 height 25
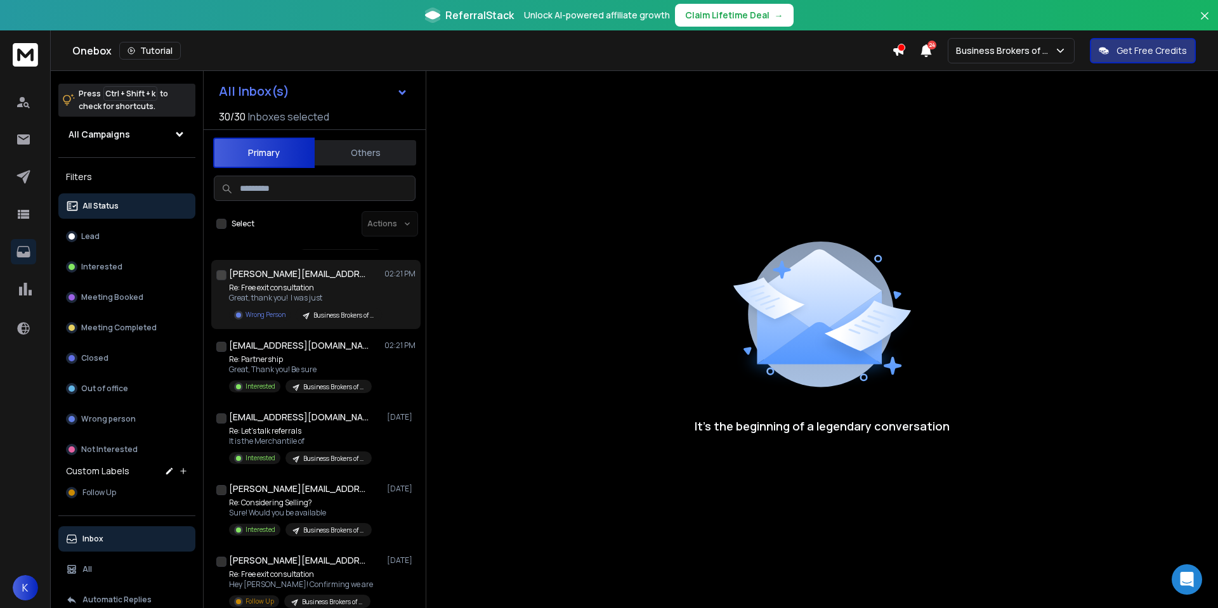
click at [327, 294] on p "Great, thank you! I was just" at bounding box center [305, 298] width 152 height 10
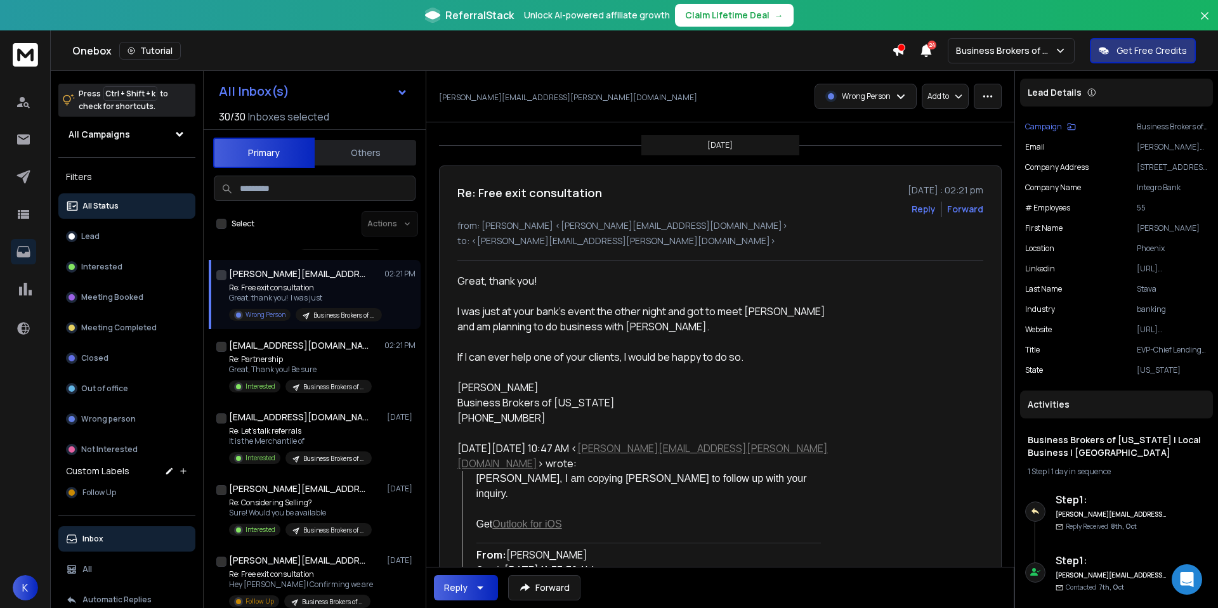
click at [383, 223] on div "Actions" at bounding box center [390, 223] width 56 height 25
click at [221, 227] on button "SELECT THIS PAGE" at bounding box center [221, 224] width 10 height 10
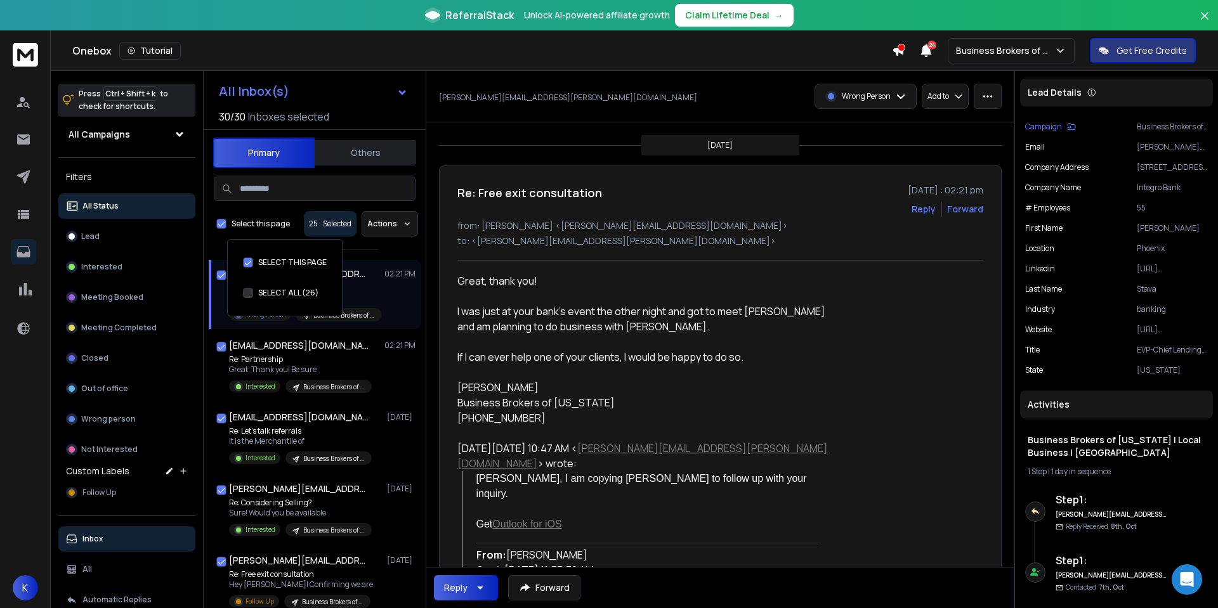
click at [221, 223] on button "SELECT THIS PAGE" at bounding box center [221, 224] width 10 height 10
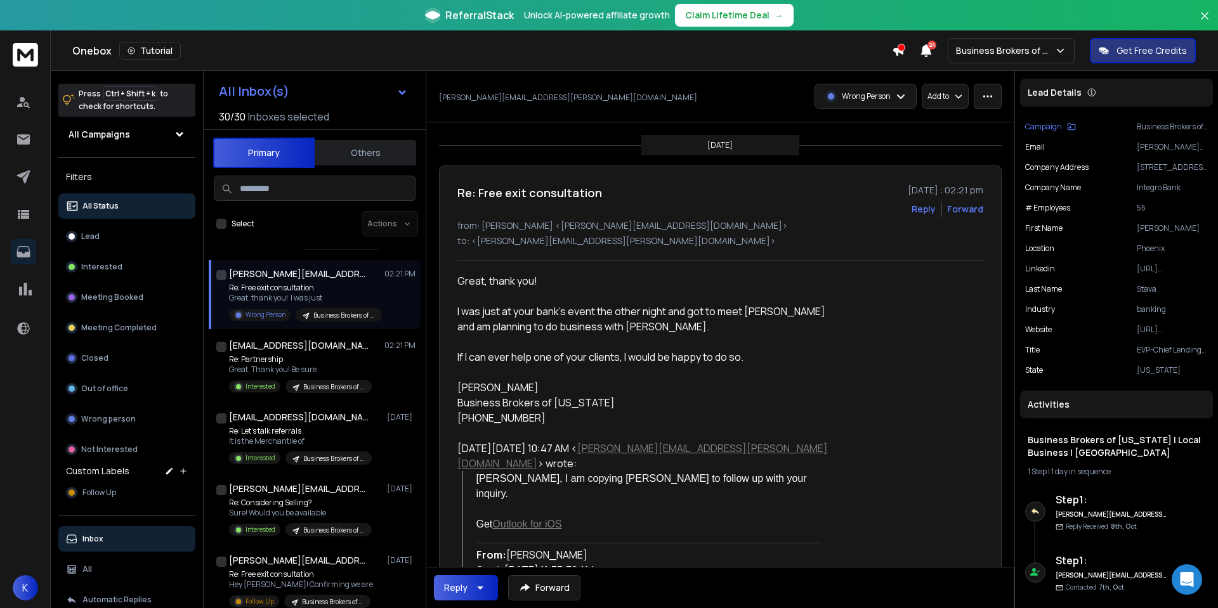
click at [218, 275] on button "button" at bounding box center [221, 275] width 10 height 10
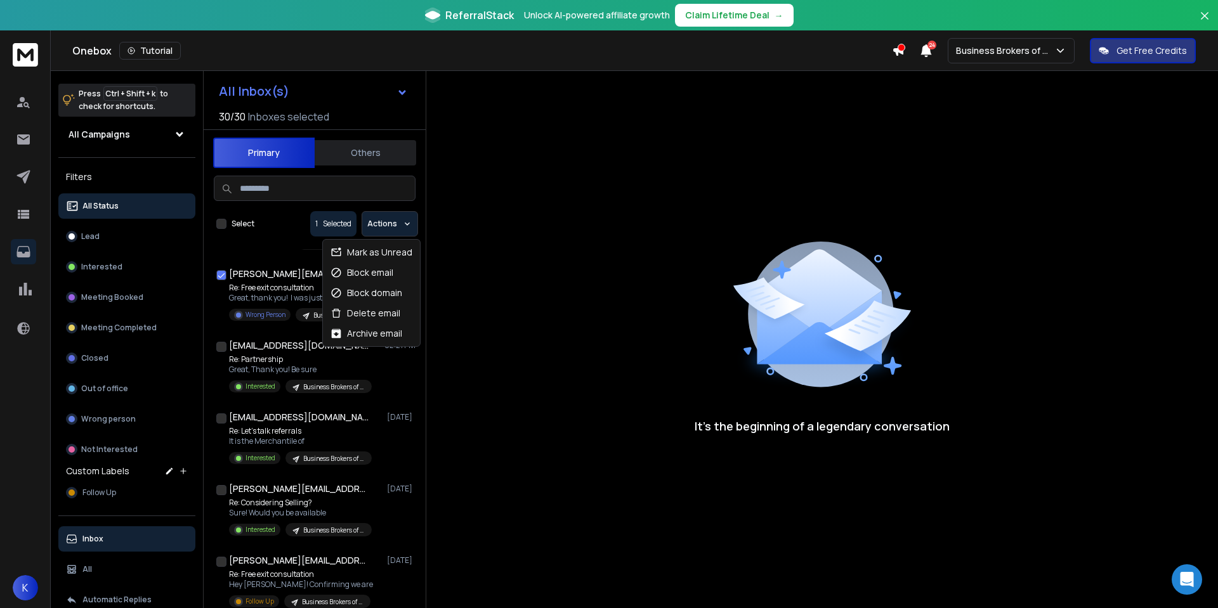
click at [401, 220] on button "Actions" at bounding box center [390, 223] width 56 height 25
click at [376, 331] on div "Archive email" at bounding box center [367, 333] width 72 height 13
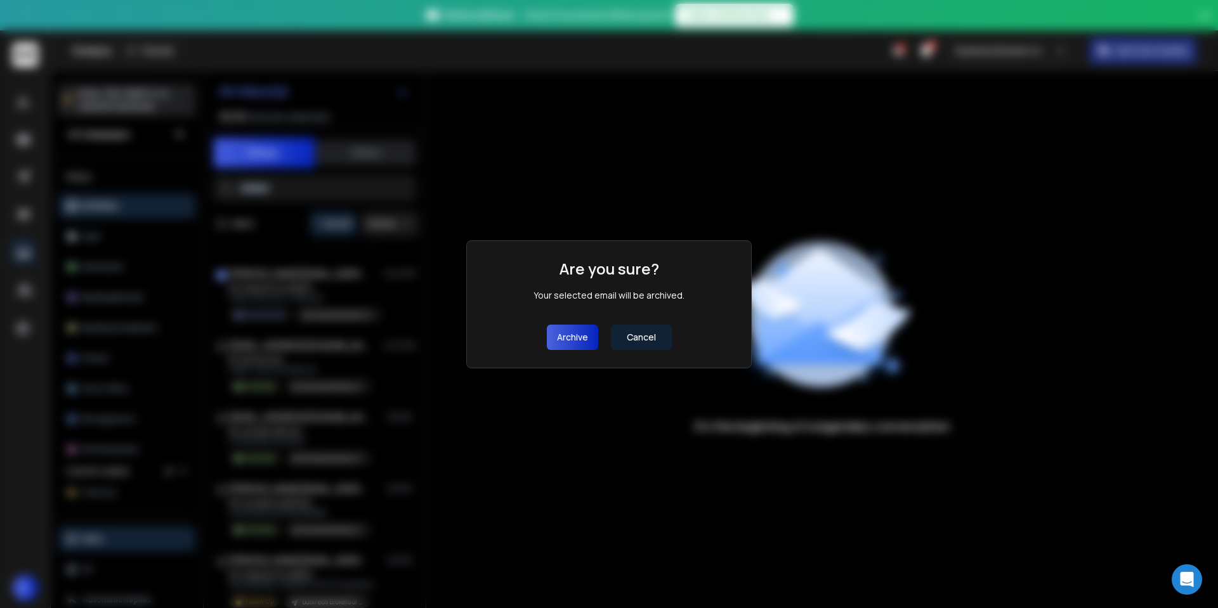
click at [565, 333] on p "archive" at bounding box center [572, 337] width 31 height 13
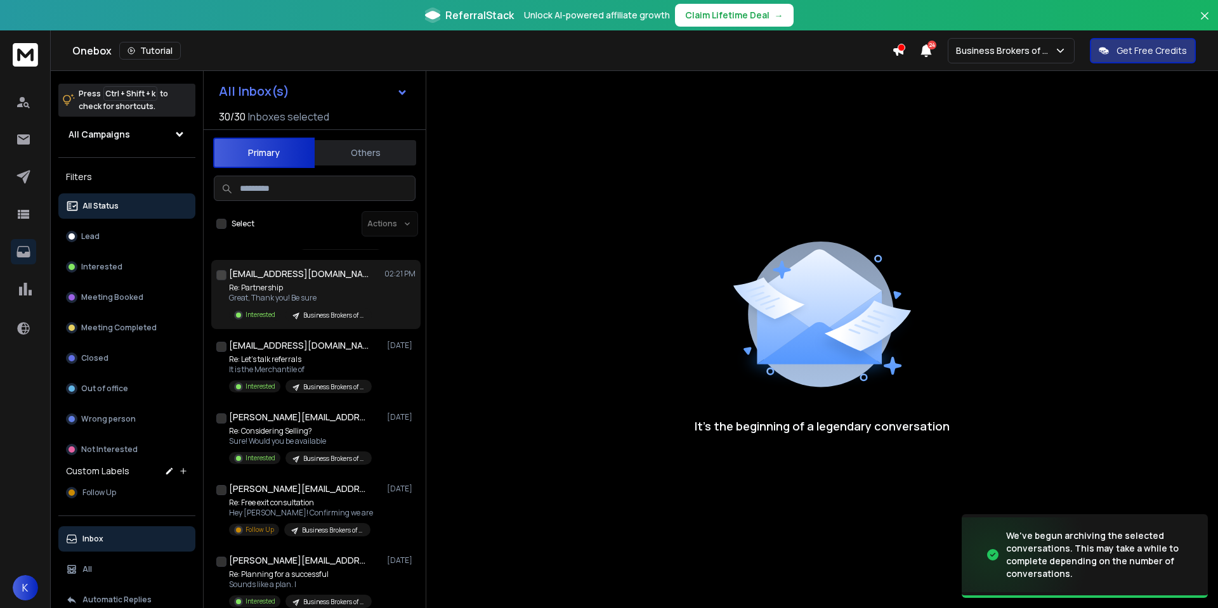
click at [223, 275] on button "button" at bounding box center [221, 275] width 10 height 10
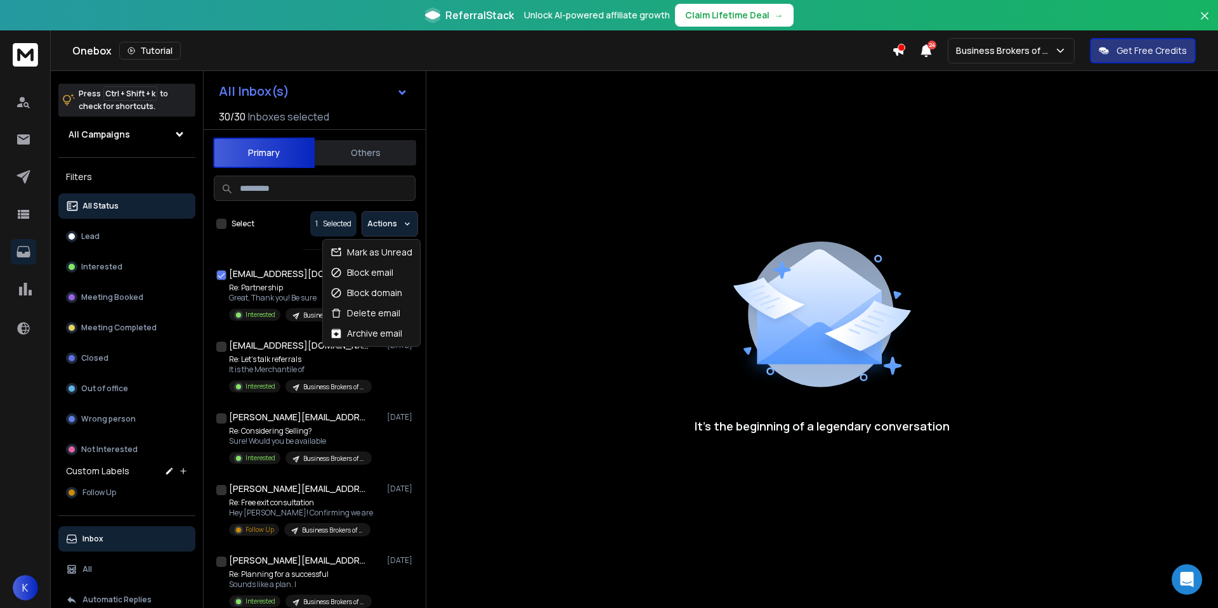
click at [399, 230] on button "Actions" at bounding box center [390, 223] width 56 height 25
click at [391, 331] on div "Archive email" at bounding box center [367, 333] width 72 height 13
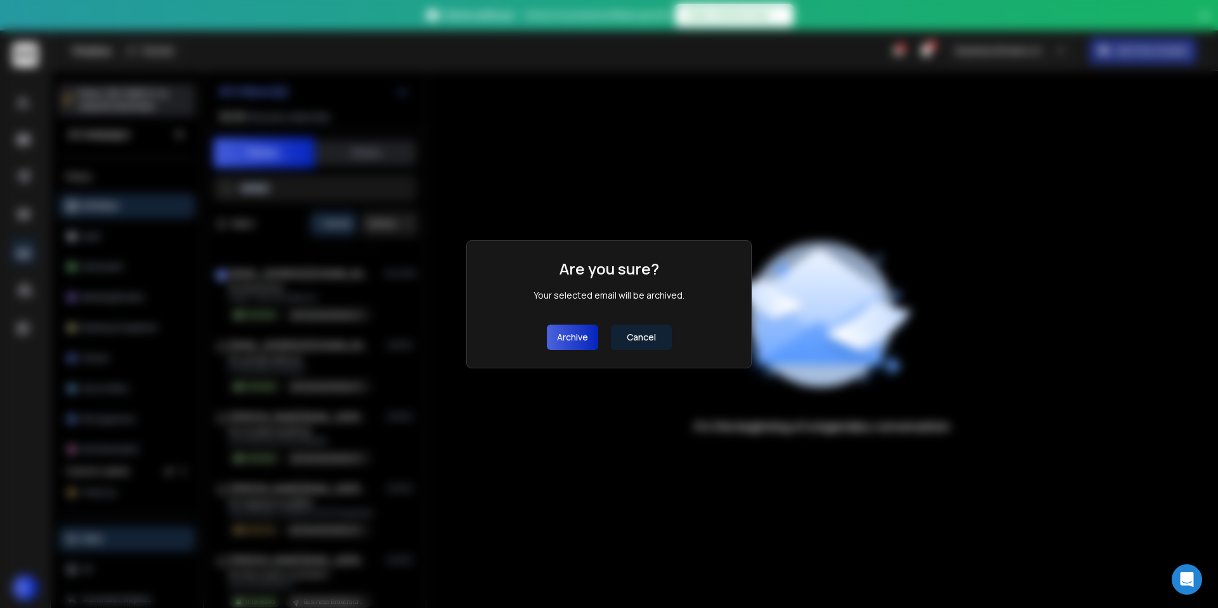
click at [569, 341] on p "archive" at bounding box center [572, 337] width 31 height 13
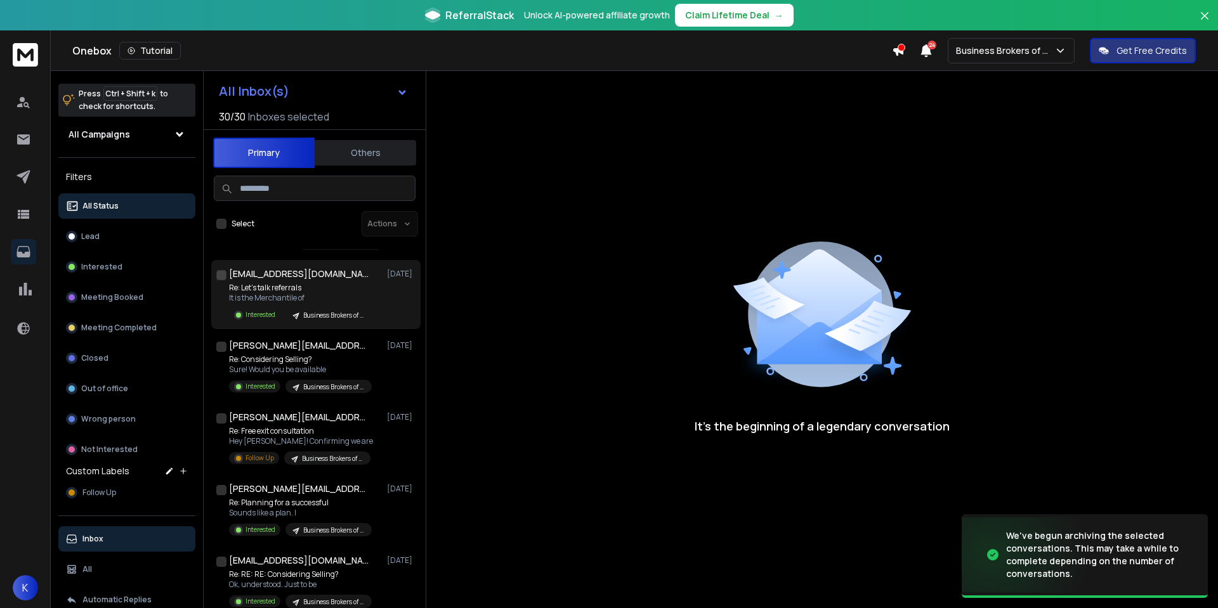
click at [343, 289] on p "Re: Let’s talk referrals" at bounding box center [300, 288] width 143 height 10
